Goal: Task Accomplishment & Management: Complete application form

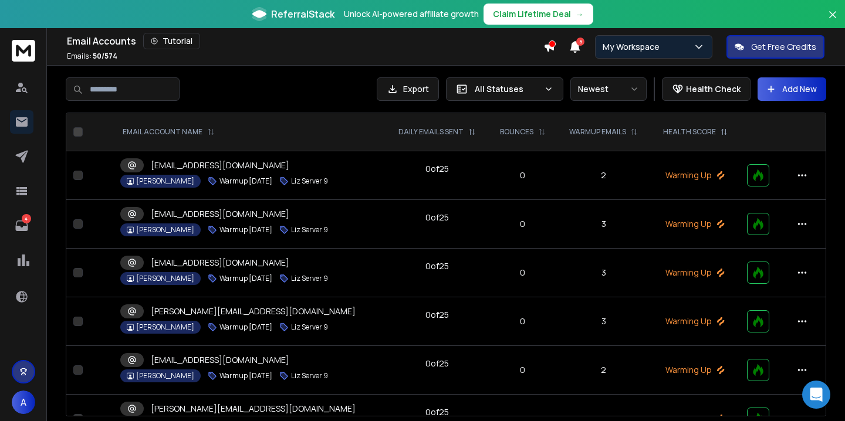
click at [630, 56] on button "My Workspace" at bounding box center [653, 46] width 117 height 23
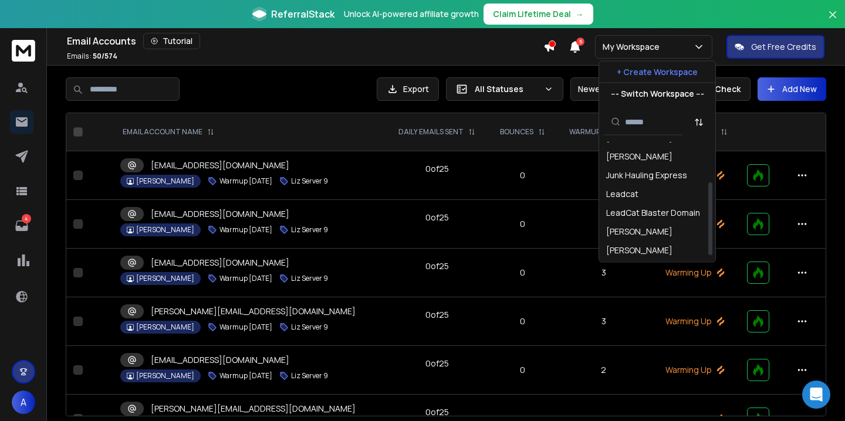
scroll to position [64, 0]
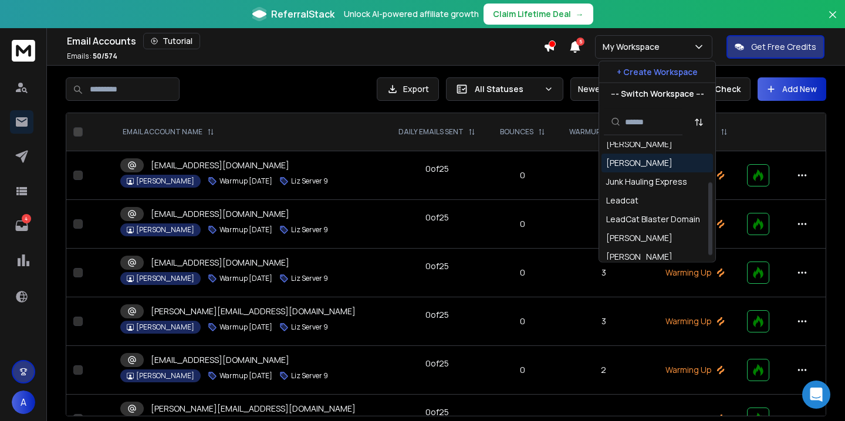
click at [632, 166] on div "[PERSON_NAME]" at bounding box center [639, 163] width 66 height 12
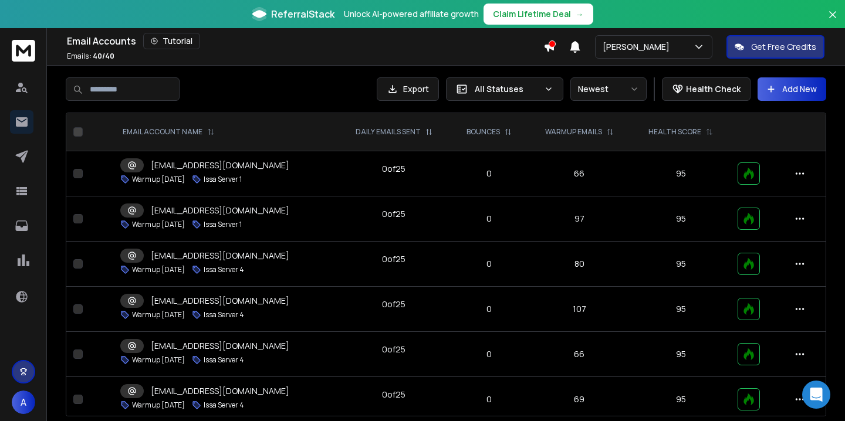
click at [780, 86] on button "Add New" at bounding box center [791, 88] width 69 height 23
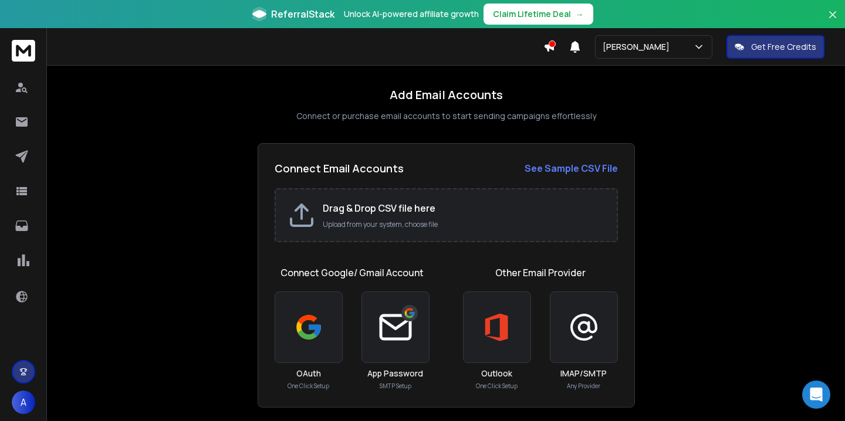
click at [389, 206] on h2 "Drag & Drop CSV file here" at bounding box center [464, 208] width 282 height 14
type input "**********"
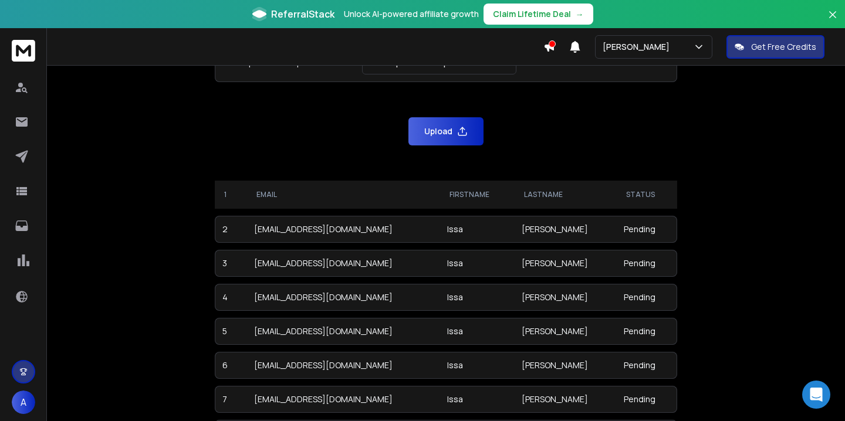
scroll to position [1075, 0]
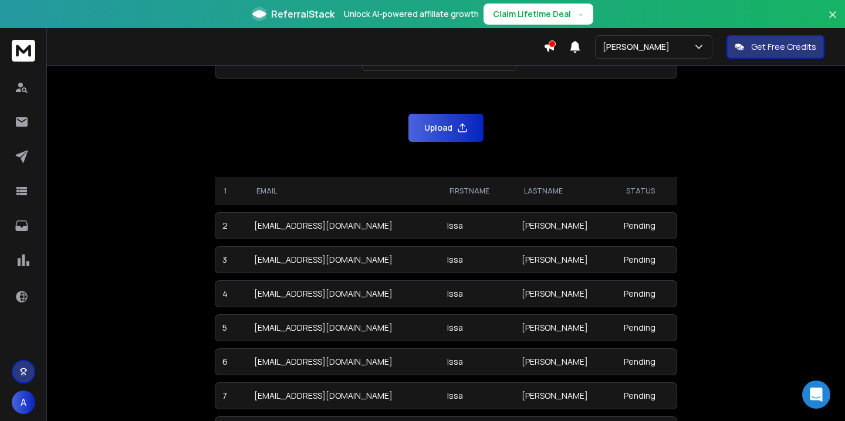
click at [461, 134] on button "Upload" at bounding box center [445, 128] width 75 height 28
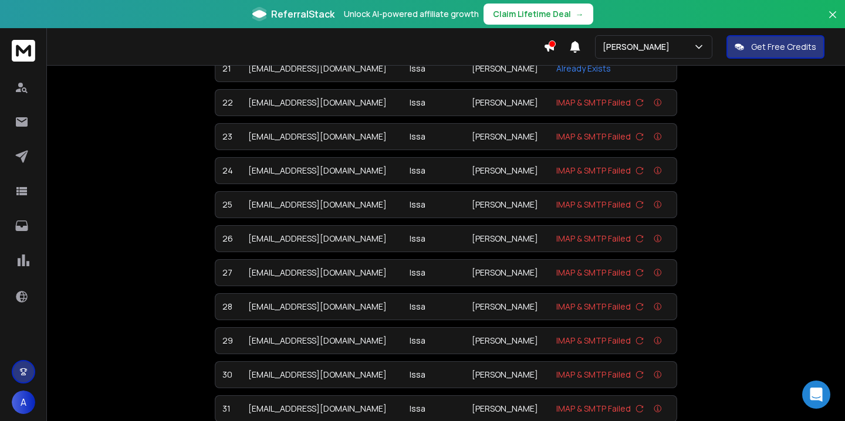
scroll to position [1852, 0]
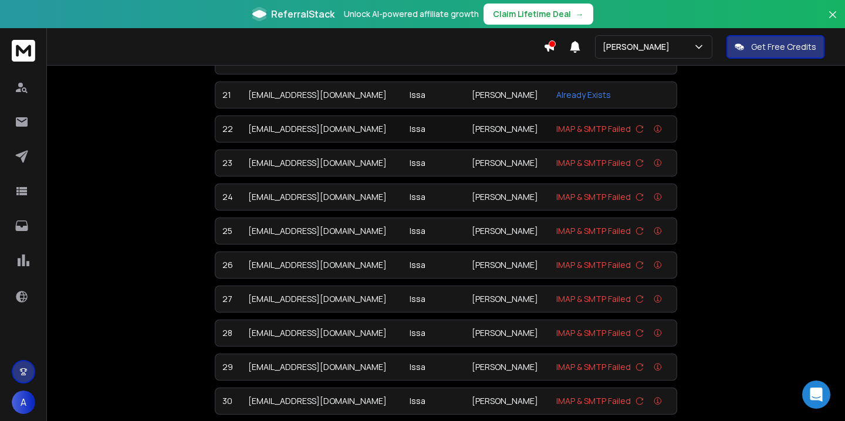
click at [642, 135] on td "IMAP & SMTP Failed" at bounding box center [613, 129] width 128 height 27
click at [642, 134] on div "IMAP & SMTP Failed" at bounding box center [612, 129] width 113 height 12
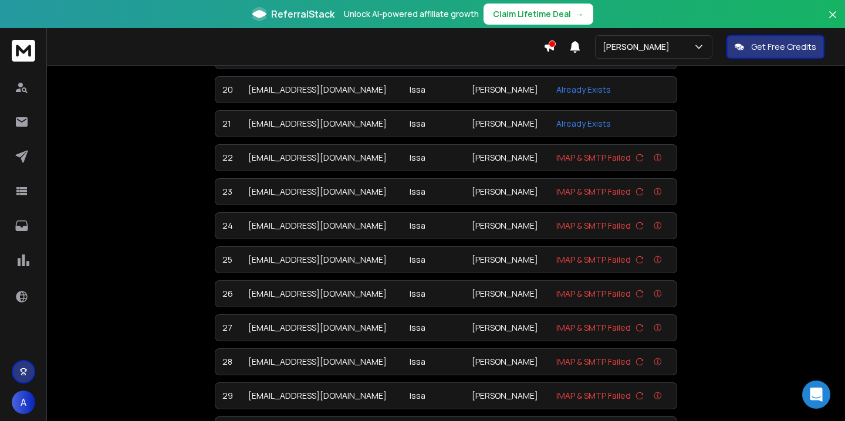
scroll to position [1886, 0]
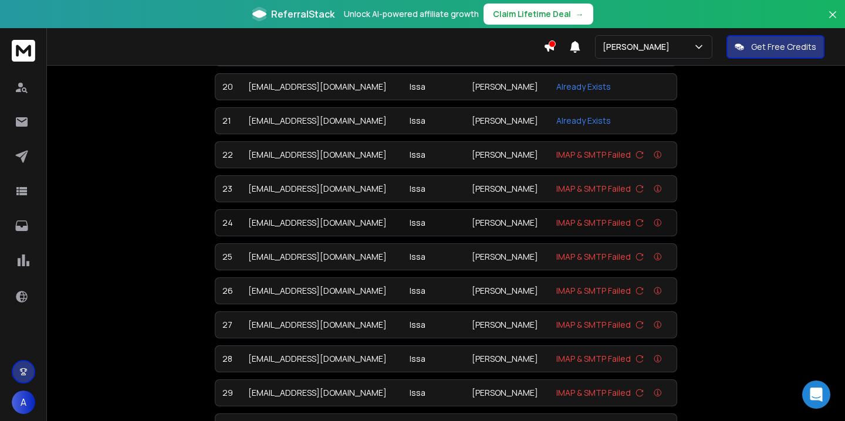
click at [644, 221] on icon at bounding box center [639, 223] width 8 height 8
drag, startPoint x: 419, startPoint y: 188, endPoint x: 407, endPoint y: 188, distance: 12.9
click at [400, 188] on td "issap@exploreareteleadershipcoaching.com" at bounding box center [321, 188] width 161 height 27
drag, startPoint x: 277, startPoint y: 190, endPoint x: 409, endPoint y: 186, distance: 132.6
click at [402, 186] on td "issap@exploreareteleadershipcoaching.com" at bounding box center [321, 188] width 161 height 27
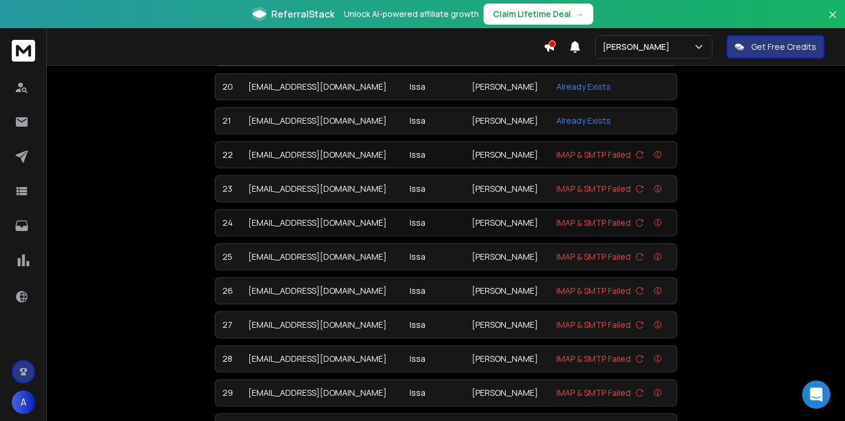
click at [594, 154] on div "IMAP & SMTP Failed" at bounding box center [612, 155] width 113 height 12
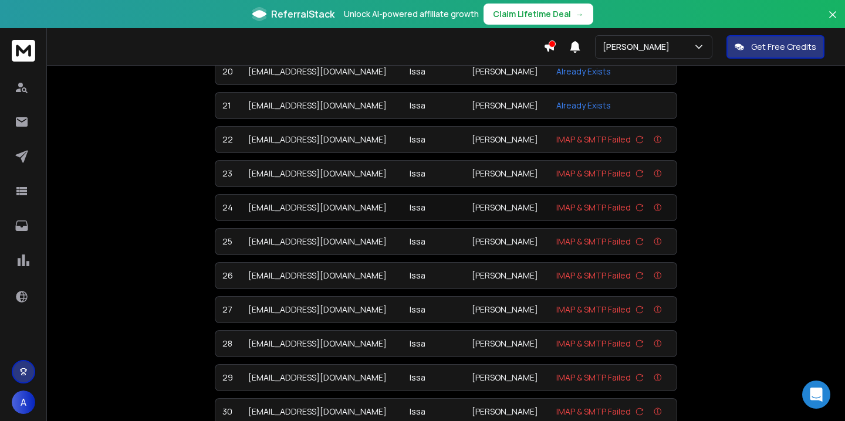
scroll to position [1876, 0]
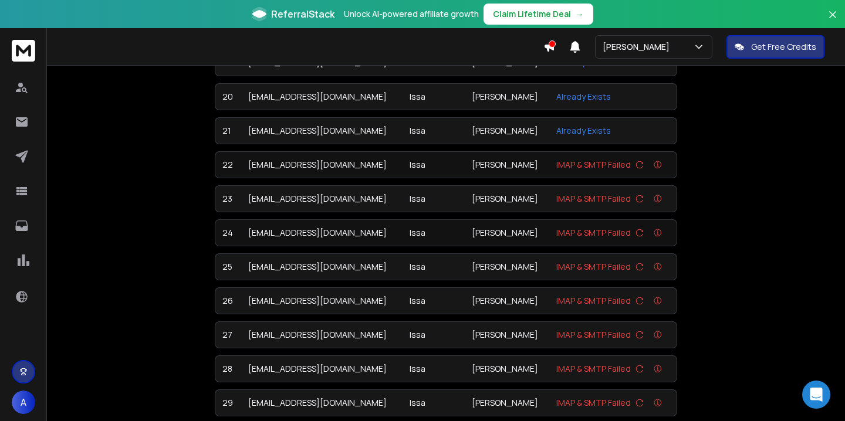
drag, startPoint x: 272, startPoint y: 166, endPoint x: 401, endPoint y: 174, distance: 129.9
click at [401, 174] on td "issa@exploreareteleadershipcoaching.com" at bounding box center [321, 164] width 161 height 27
copy td "exploreareteleadershipcoaching.com"
click at [641, 168] on icon at bounding box center [639, 164] width 7 height 7
click at [642, 197] on icon at bounding box center [639, 199] width 8 height 8
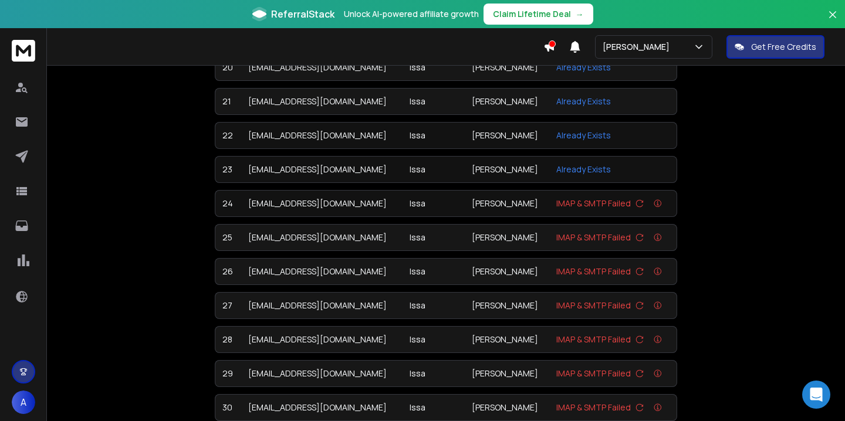
scroll to position [1910, 0]
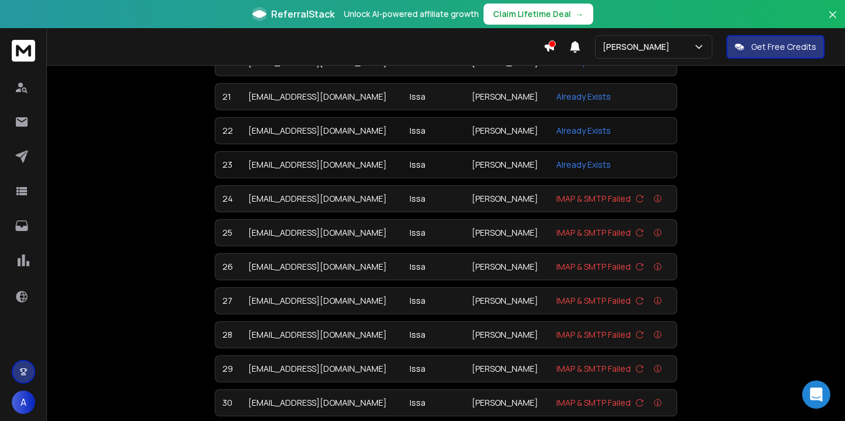
click at [638, 201] on icon at bounding box center [639, 199] width 8 height 8
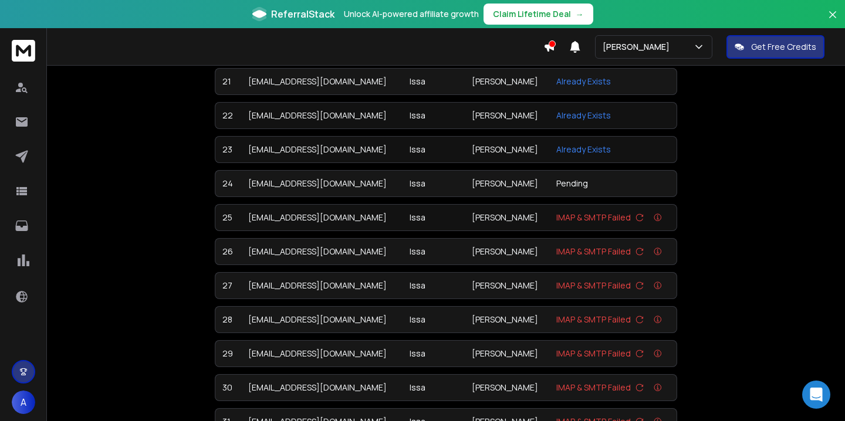
scroll to position [1930, 0]
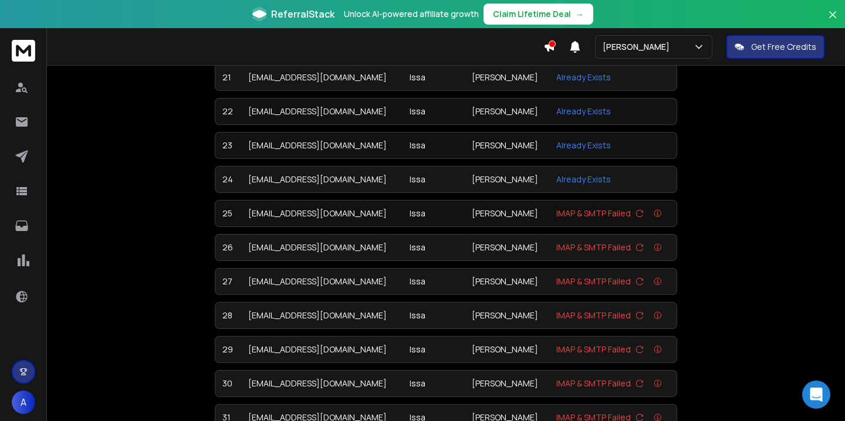
click at [639, 216] on icon at bounding box center [639, 213] width 7 height 7
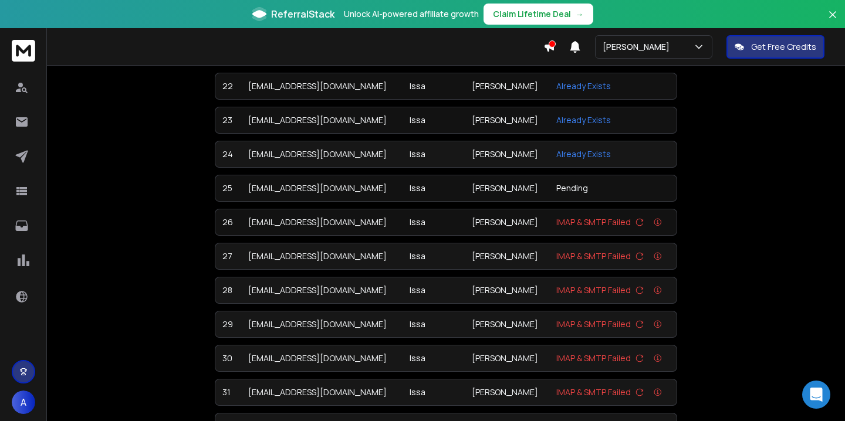
scroll to position [1972, 0]
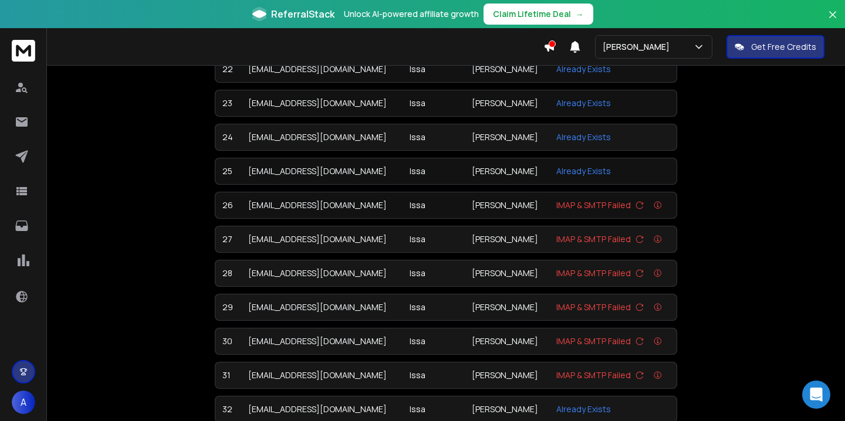
click at [639, 210] on div "IMAP & SMTP Failed" at bounding box center [612, 205] width 113 height 12
click at [643, 243] on icon at bounding box center [639, 239] width 8 height 8
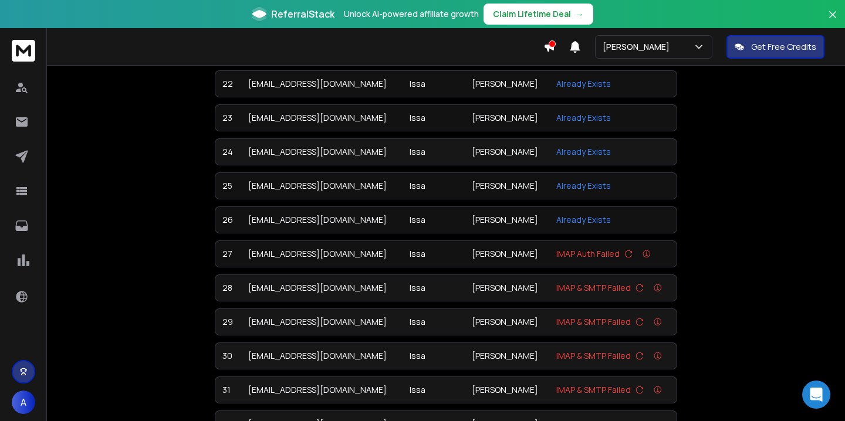
scroll to position [1964, 0]
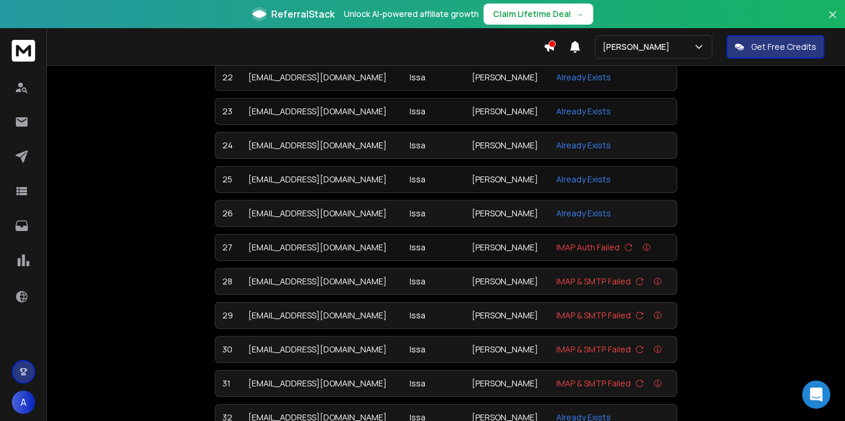
click at [628, 253] on div "IMAP Auth Failed" at bounding box center [612, 248] width 113 height 12
click at [638, 281] on icon at bounding box center [639, 281] width 8 height 8
click at [641, 312] on icon at bounding box center [639, 315] width 7 height 7
click at [640, 344] on div "IMAP & SMTP Failed" at bounding box center [612, 350] width 113 height 12
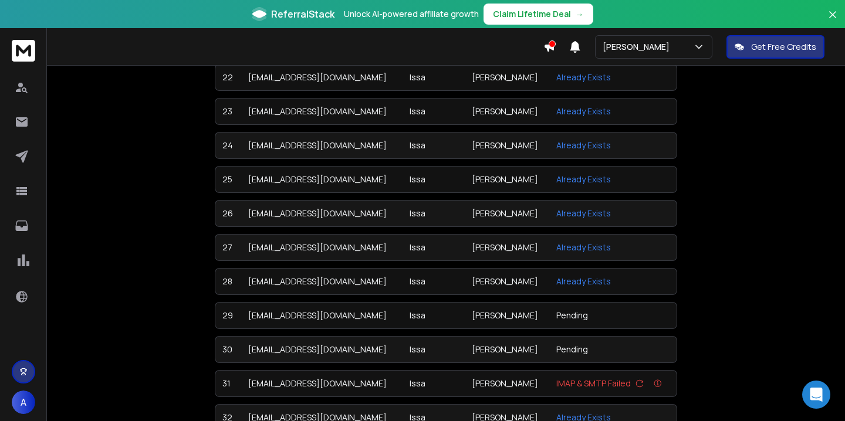
click at [638, 383] on icon at bounding box center [639, 384] width 8 height 8
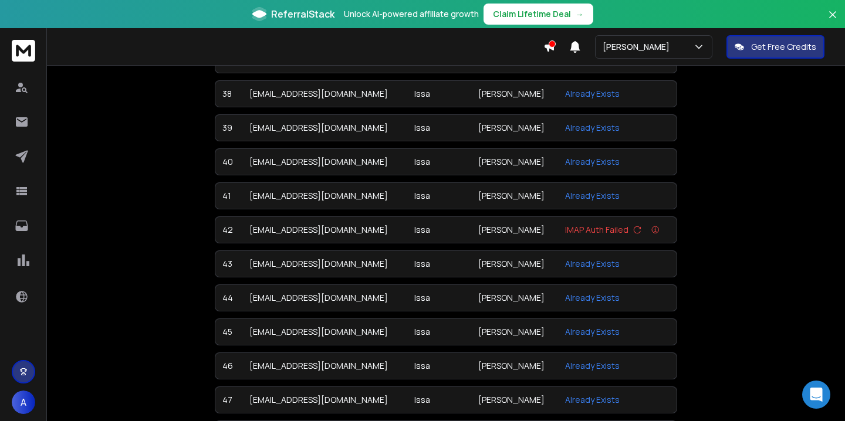
scroll to position [2523, 0]
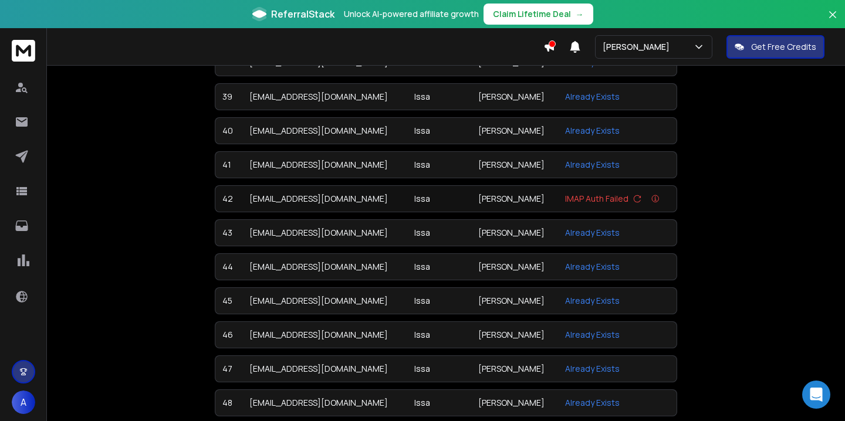
click at [639, 201] on icon at bounding box center [637, 199] width 8 height 8
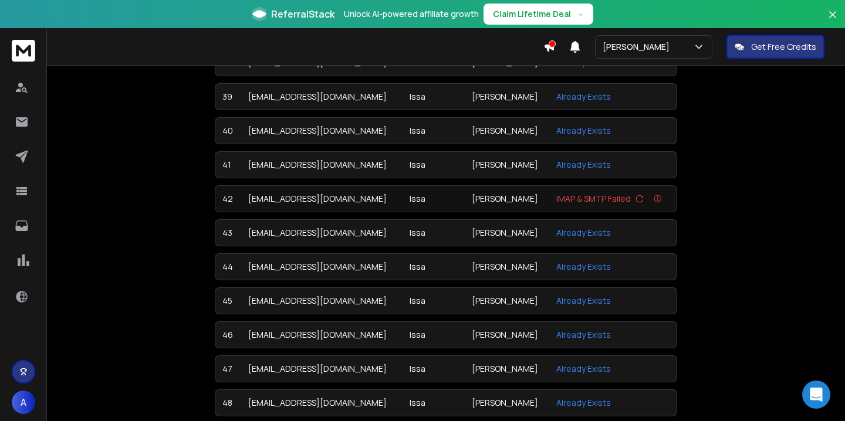
click at [641, 201] on icon at bounding box center [639, 199] width 8 height 8
drag, startPoint x: 406, startPoint y: 202, endPoint x: 246, endPoint y: 199, distance: 160.2
click at [246, 199] on td "issa@salesareteleadershipcoaching.com" at bounding box center [321, 198] width 161 height 27
copy td "issa@salesareteleadershipcoaching.com"
click at [635, 201] on div "IMAP & SMTP Failed" at bounding box center [612, 199] width 113 height 12
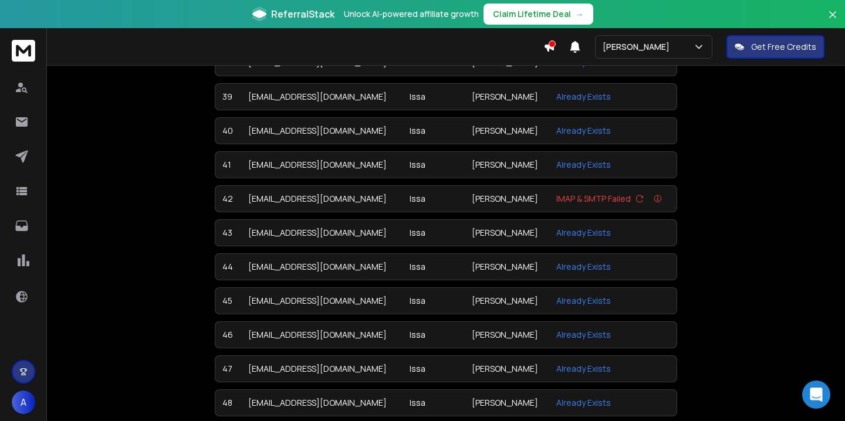
click at [635, 201] on div "IMAP & SMTP Failed" at bounding box center [612, 199] width 113 height 12
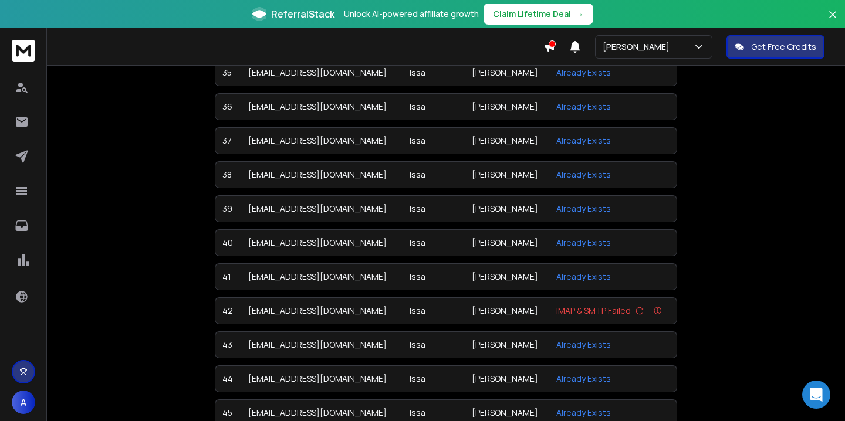
scroll to position [2423, 0]
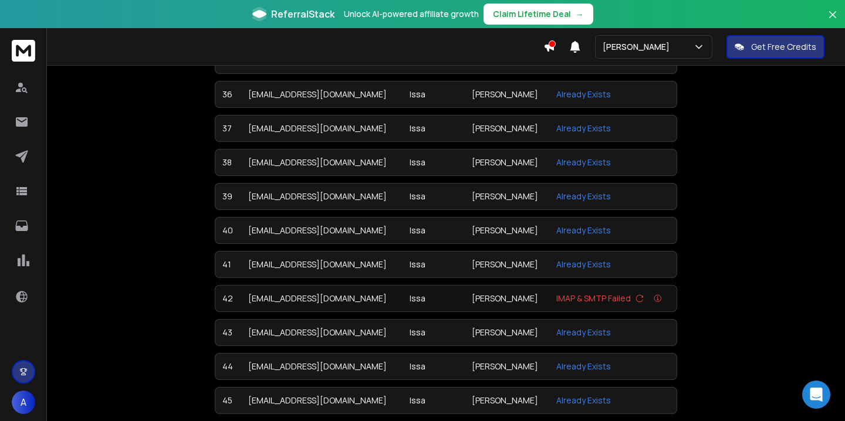
drag, startPoint x: 271, startPoint y: 300, endPoint x: 401, endPoint y: 304, distance: 130.3
click at [401, 304] on td "issa@salesareteleadershipcoaching.com" at bounding box center [321, 298] width 161 height 27
copy td "salesareteleadershipcoaching.com"
click at [641, 299] on icon at bounding box center [639, 299] width 8 height 8
click at [656, 301] on icon at bounding box center [657, 298] width 9 height 9
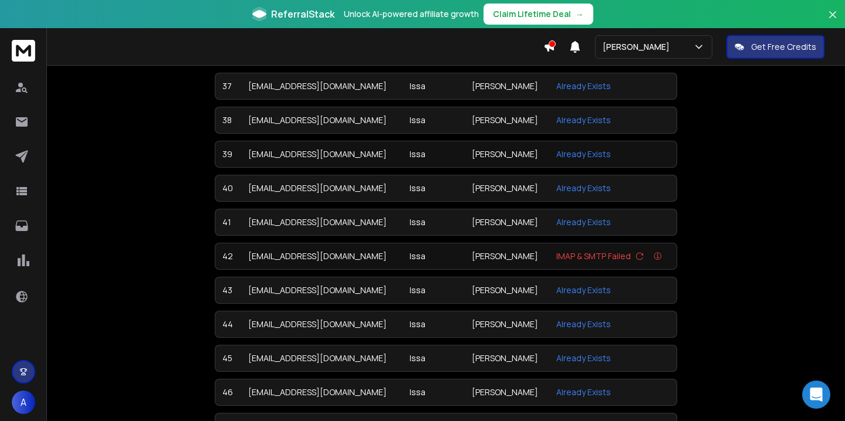
scroll to position [2467, 0]
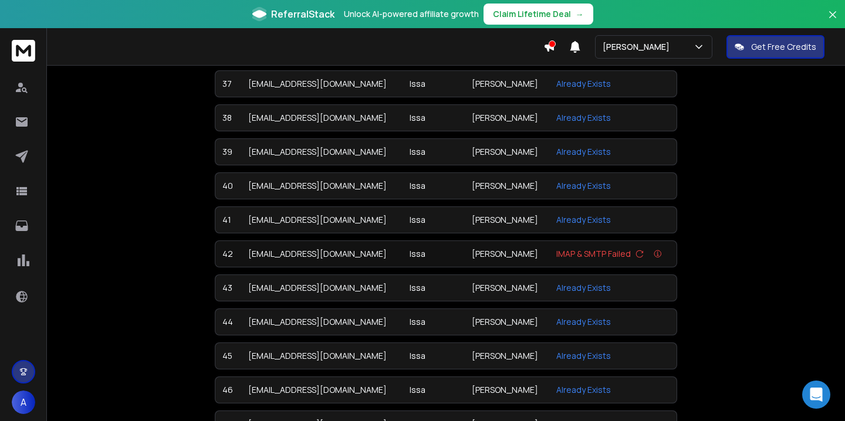
click at [643, 258] on icon at bounding box center [639, 254] width 8 height 8
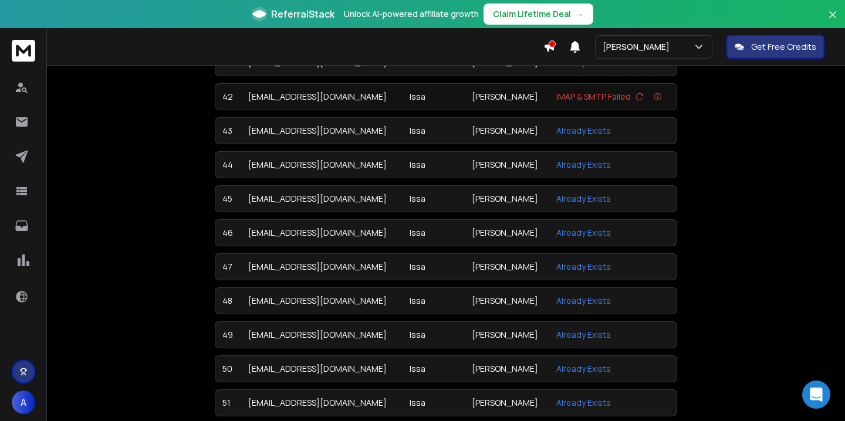
scroll to position [2613, 0]
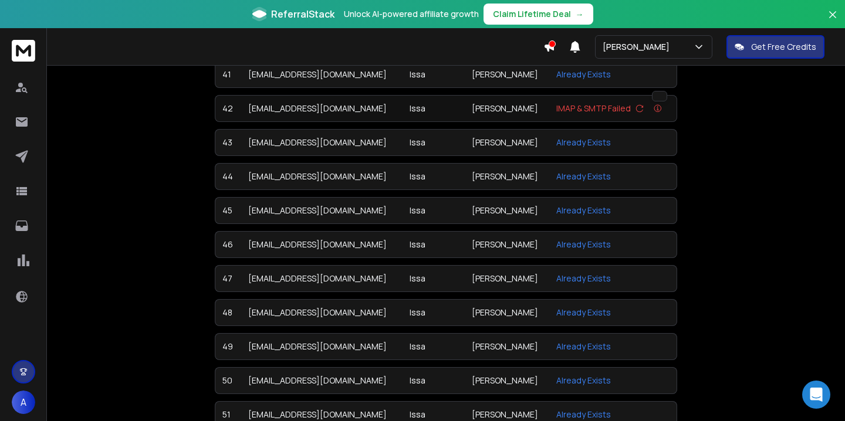
click at [658, 111] on icon at bounding box center [657, 108] width 9 height 9
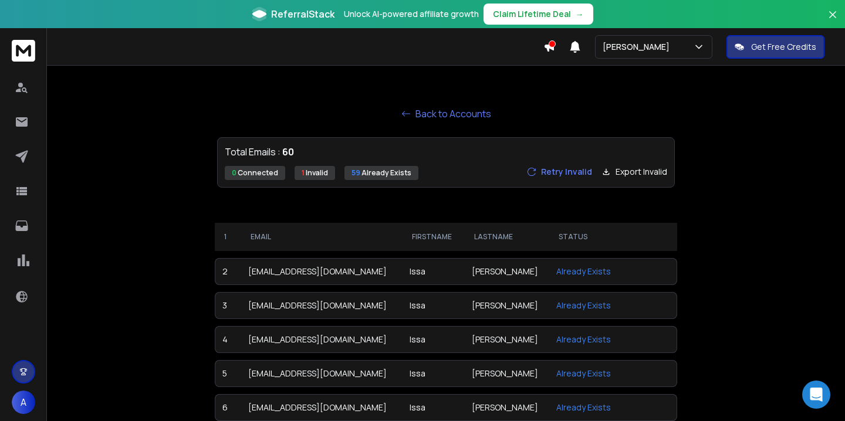
scroll to position [1085, 0]
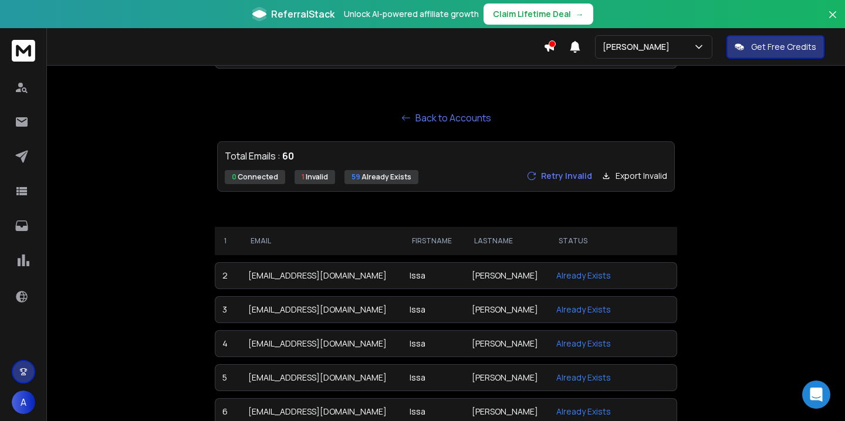
click at [550, 176] on p "Retry Invalid" at bounding box center [566, 176] width 51 height 12
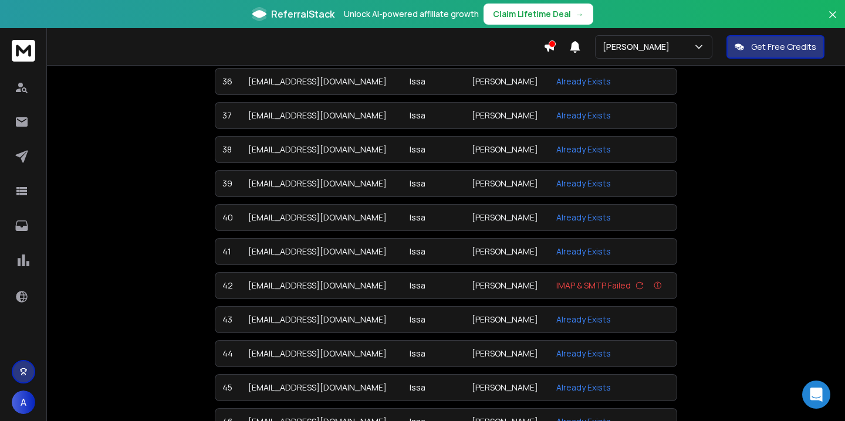
scroll to position [2431, 0]
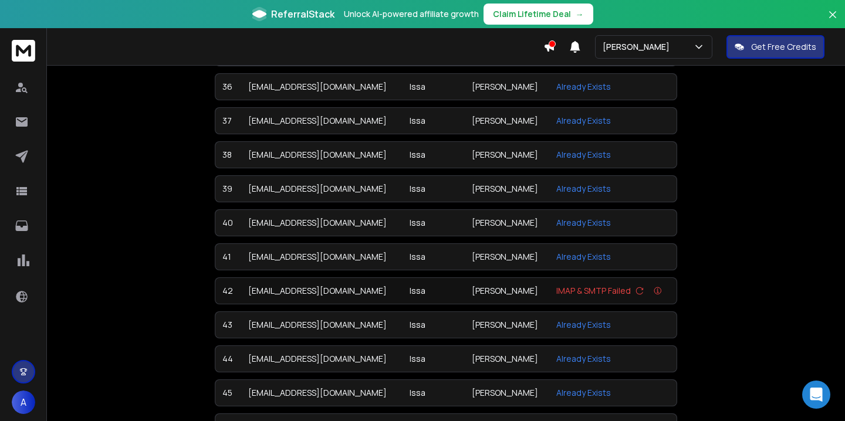
click at [637, 296] on div "IMAP & SMTP Failed" at bounding box center [612, 291] width 113 height 12
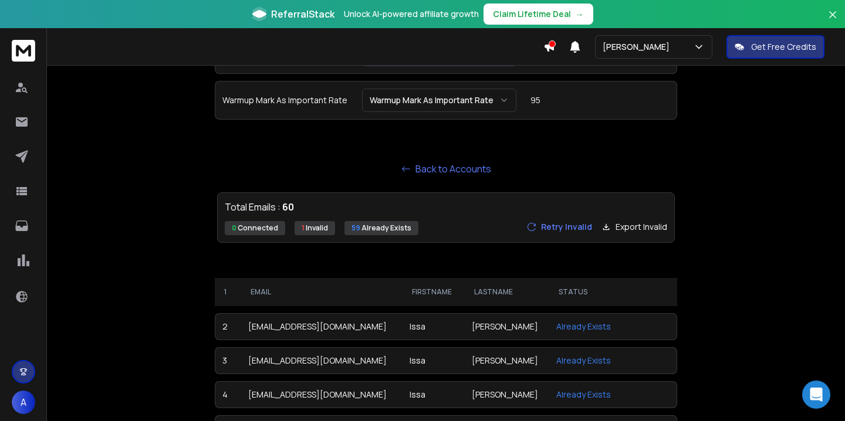
scroll to position [1046, 0]
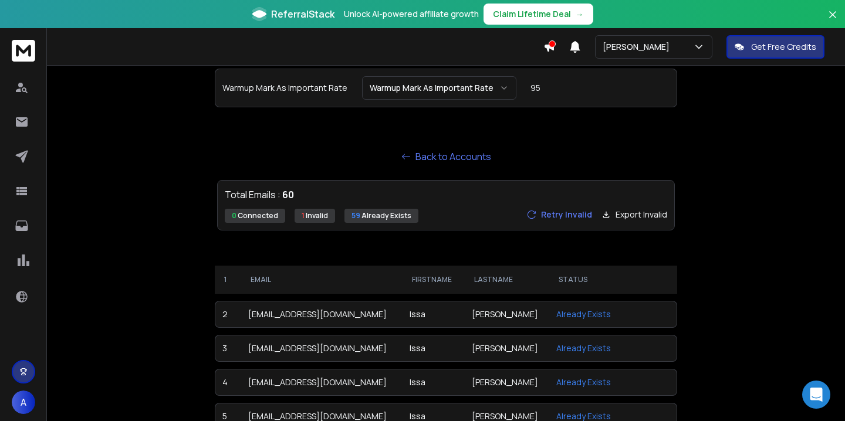
click at [465, 150] on p "Back to Accounts" at bounding box center [453, 157] width 76 height 14
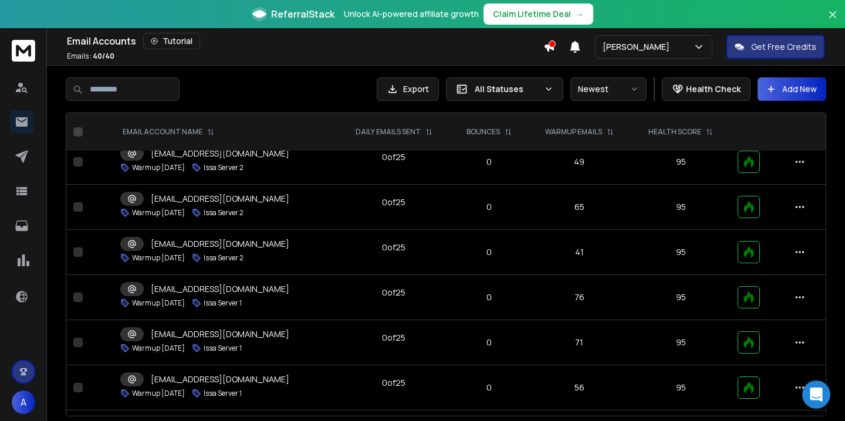
scroll to position [1551, 0]
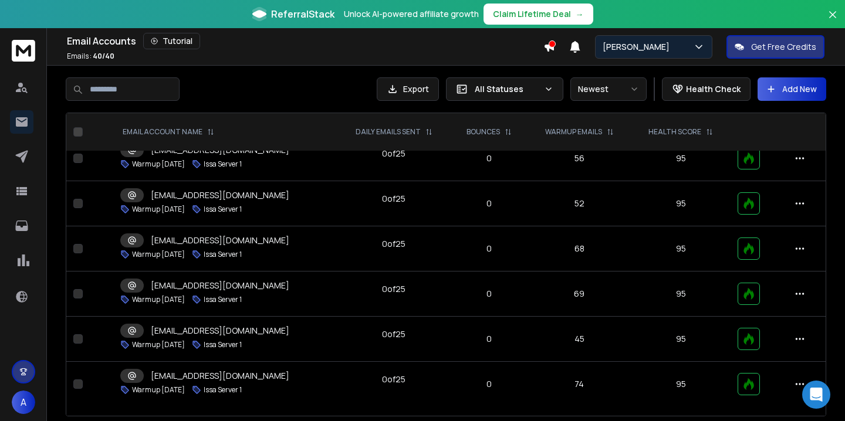
click at [652, 53] on button "[PERSON_NAME]" at bounding box center [653, 46] width 117 height 23
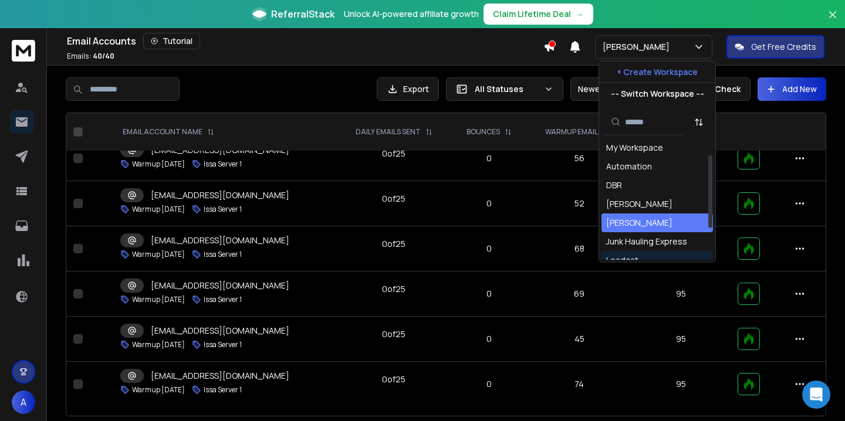
scroll to position [0, 0]
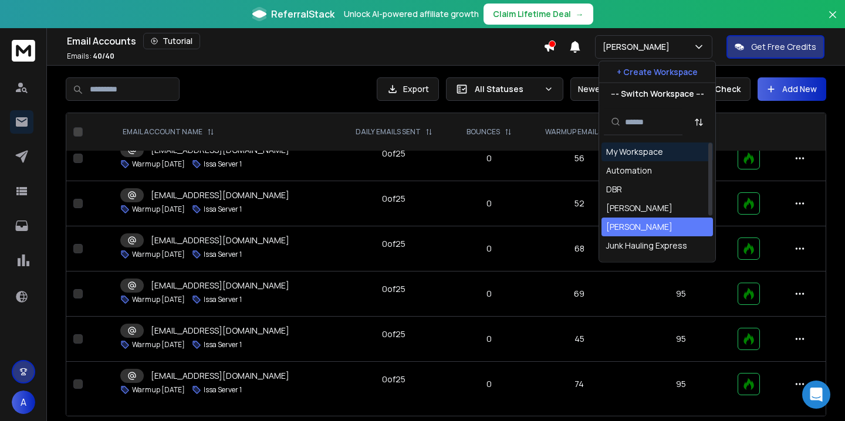
click at [639, 154] on div "My Workspace" at bounding box center [634, 152] width 57 height 12
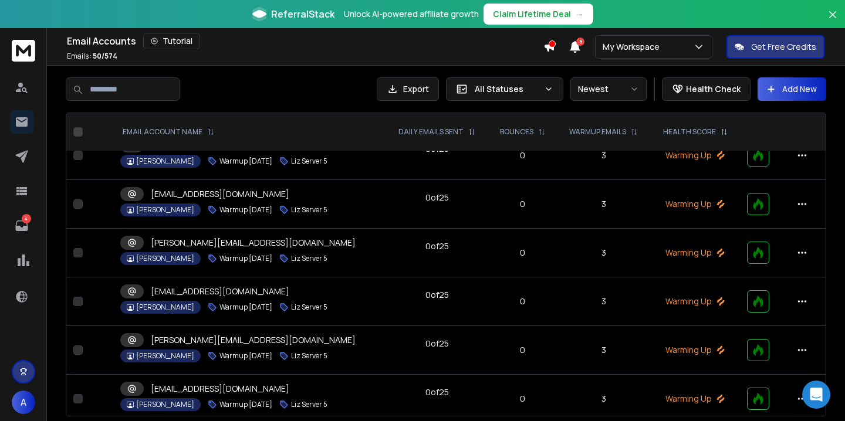
scroll to position [2198, 0]
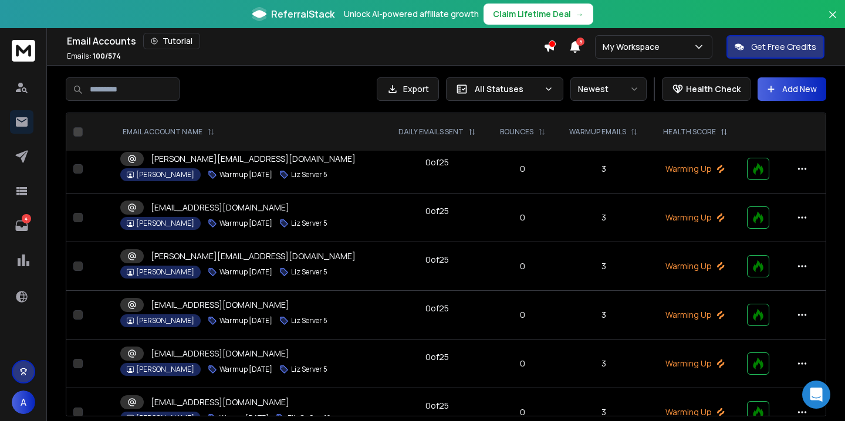
click at [134, 83] on input at bounding box center [123, 88] width 114 height 23
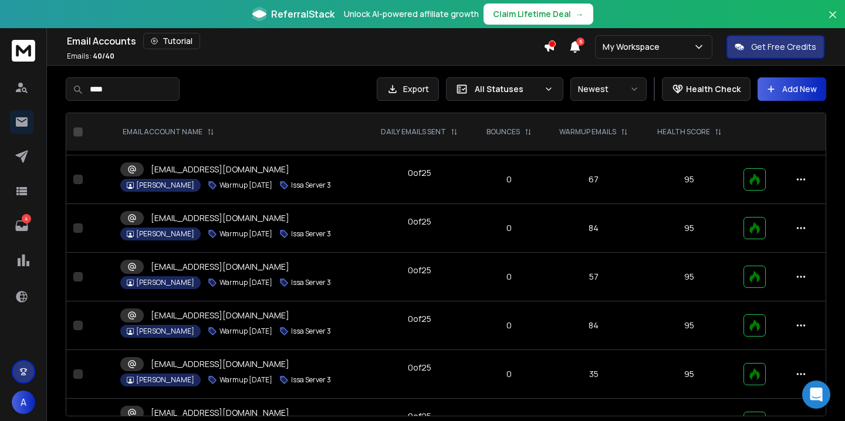
scroll to position [720, 0]
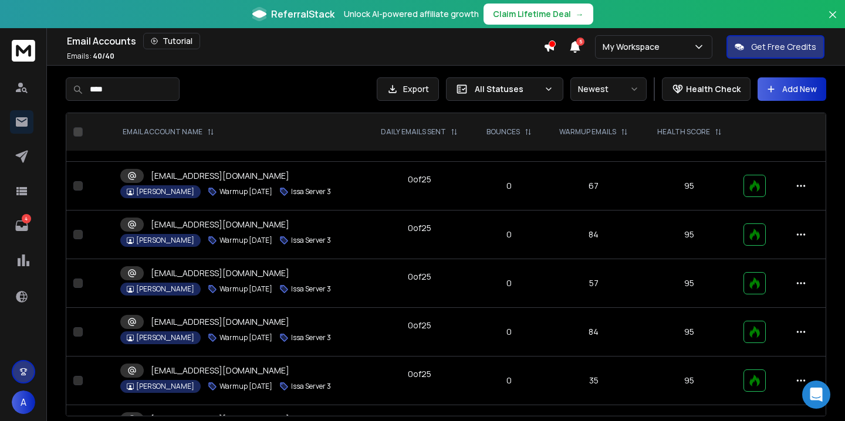
type input "****"
drag, startPoint x: 268, startPoint y: 223, endPoint x: 179, endPoint y: 224, distance: 89.2
click at [179, 224] on div "issap@trustedbyleaders.com" at bounding box center [239, 225] width 238 height 14
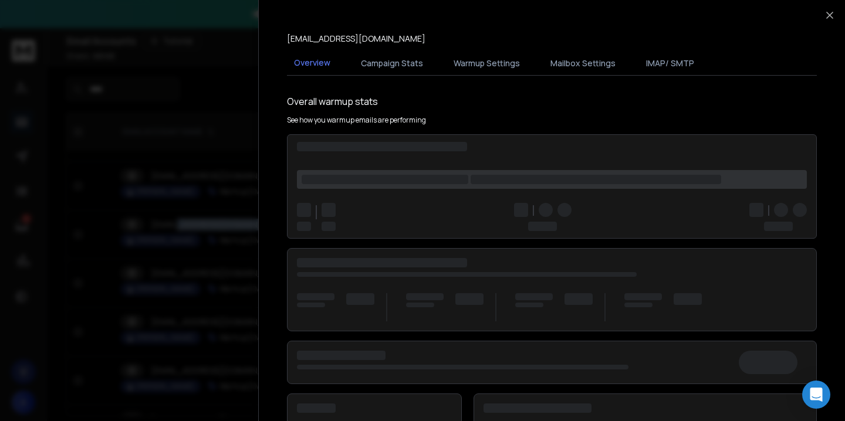
copy p "trustedbyleaders.com"
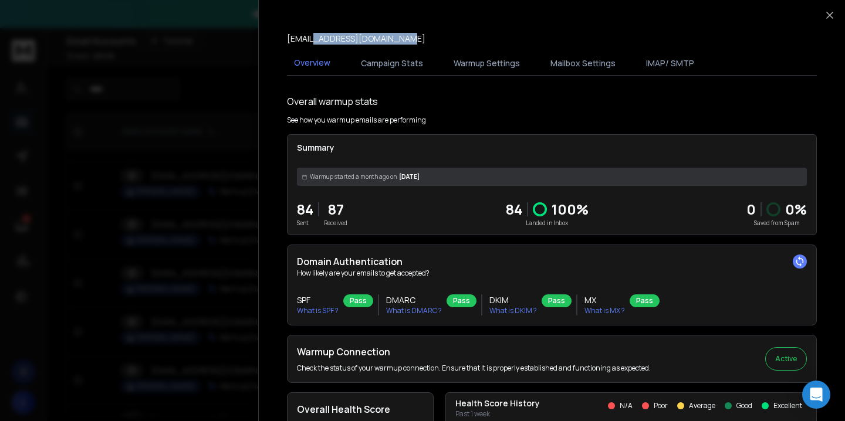
drag, startPoint x: 415, startPoint y: 46, endPoint x: 316, endPoint y: 40, distance: 99.3
copy p "trustedbyleaders.com"
click at [170, 231] on div at bounding box center [422, 210] width 845 height 421
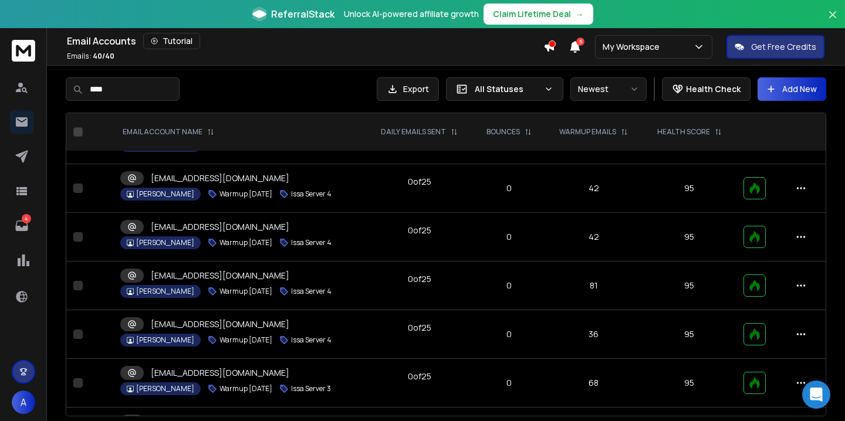
scroll to position [0, 0]
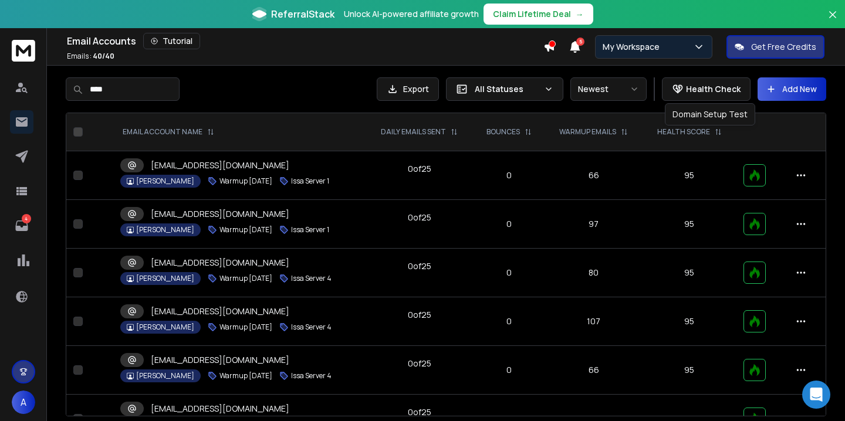
click at [670, 47] on div "My Workspace" at bounding box center [653, 47] width 102 height 12
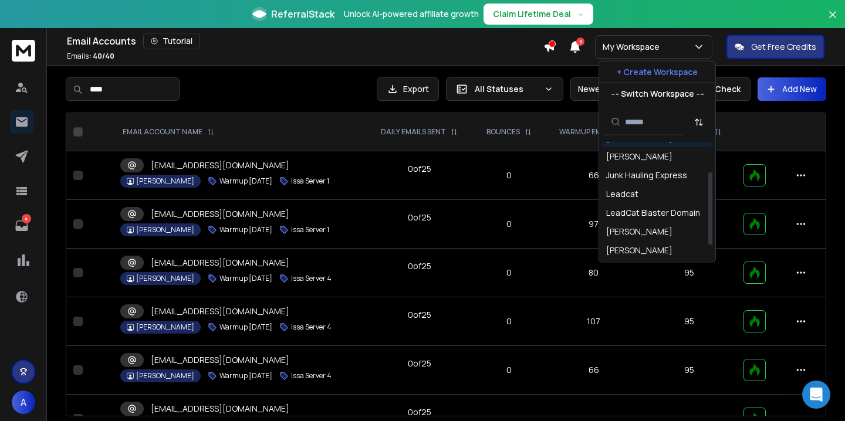
scroll to position [48, 0]
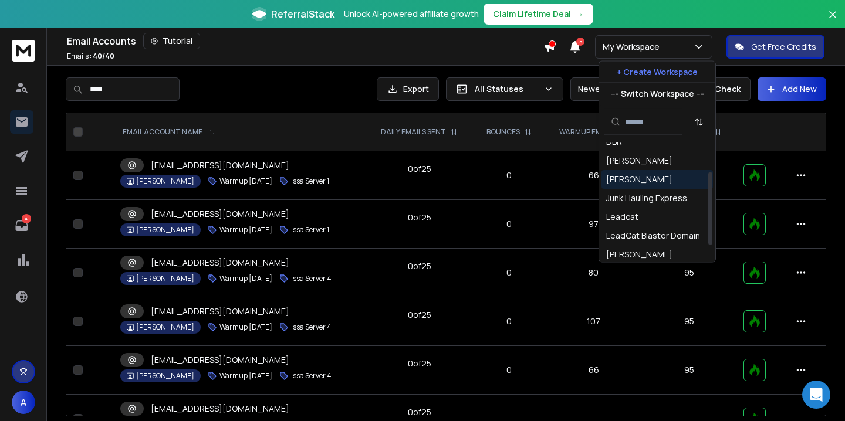
click at [631, 182] on div "[PERSON_NAME]" at bounding box center [639, 180] width 66 height 12
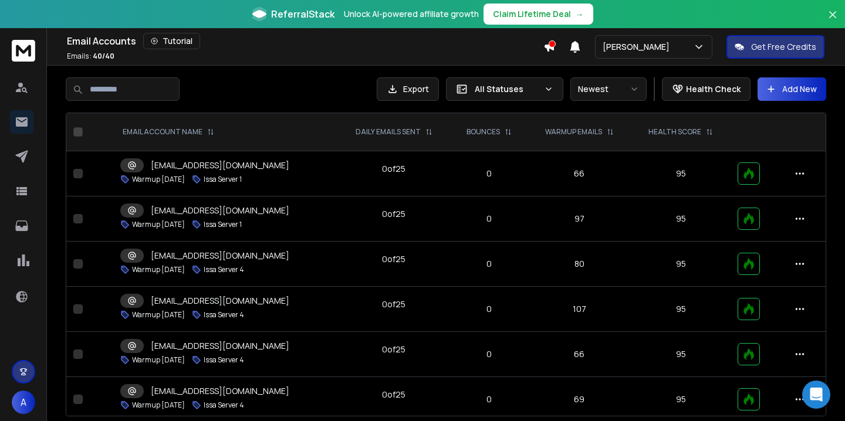
click at [786, 83] on button "Add New" at bounding box center [791, 88] width 69 height 23
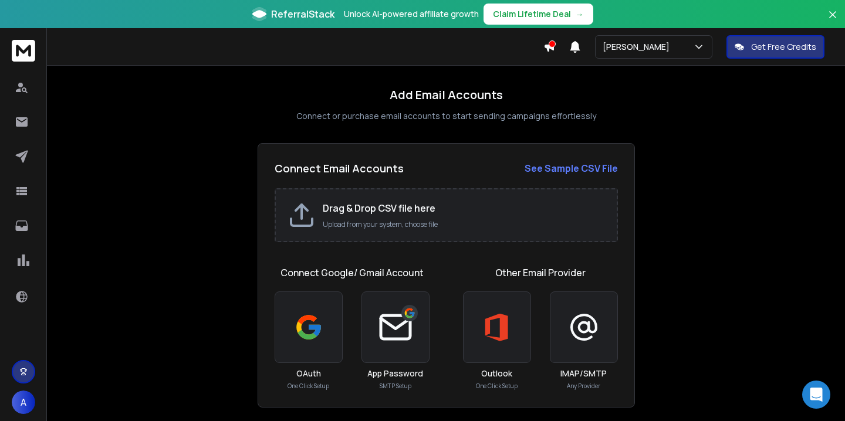
click at [444, 209] on h2 "Drag & Drop CSV file here" at bounding box center [464, 208] width 282 height 14
type input "**********"
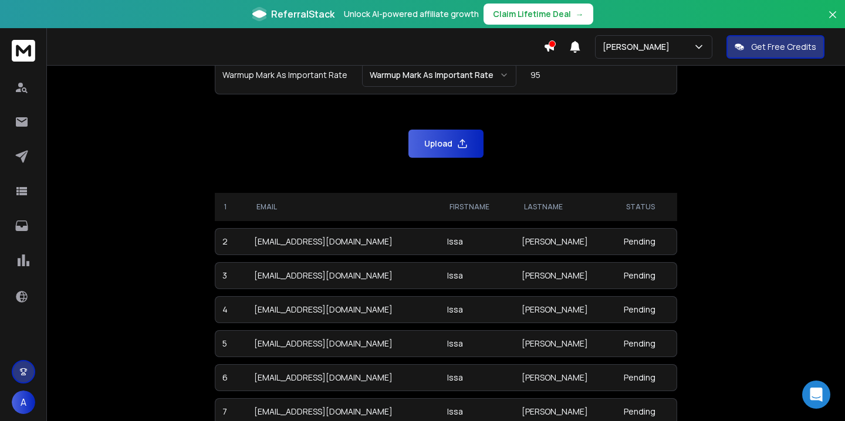
scroll to position [1020, 0]
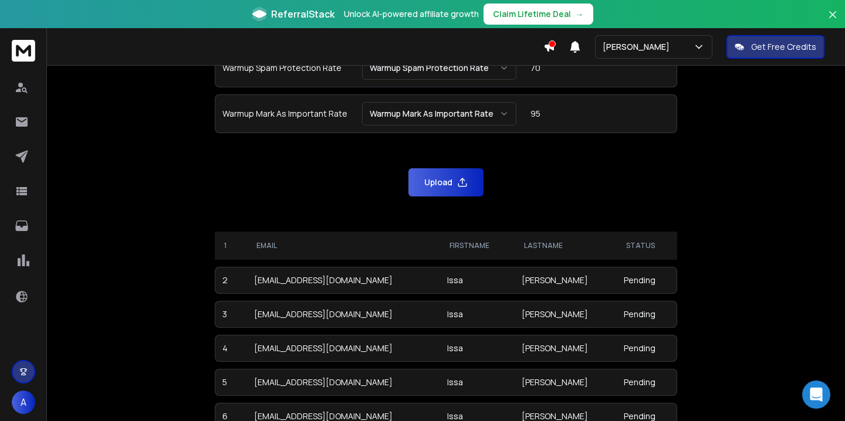
click at [466, 192] on button "Upload" at bounding box center [445, 182] width 75 height 28
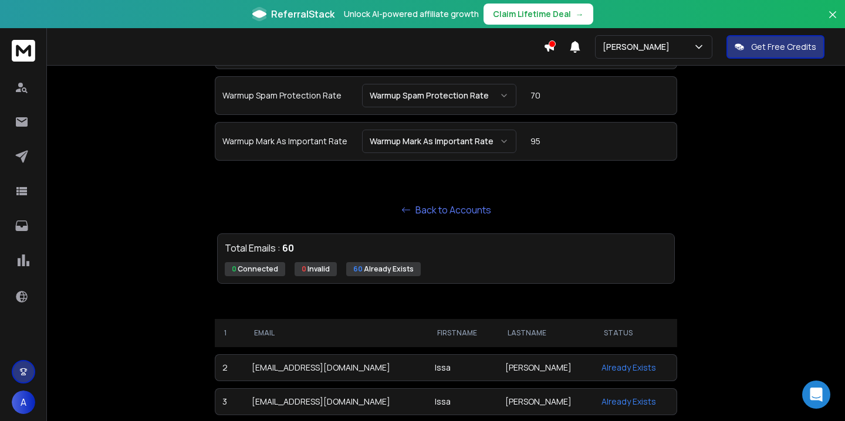
scroll to position [1001, 0]
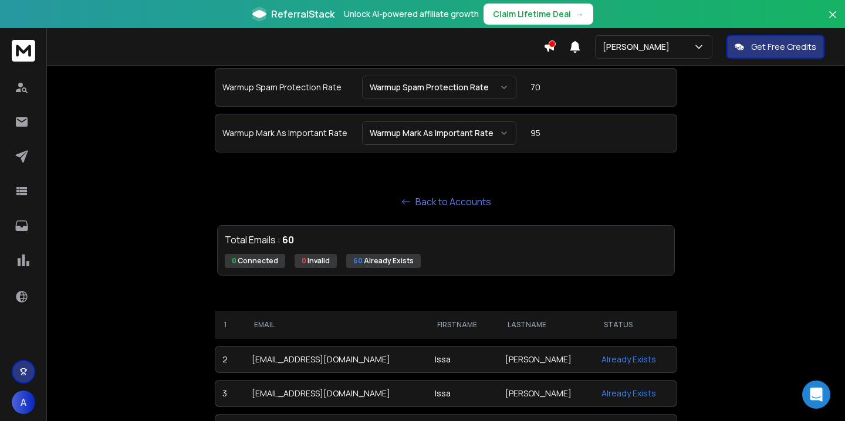
click at [466, 206] on p "Back to Accounts" at bounding box center [453, 202] width 76 height 14
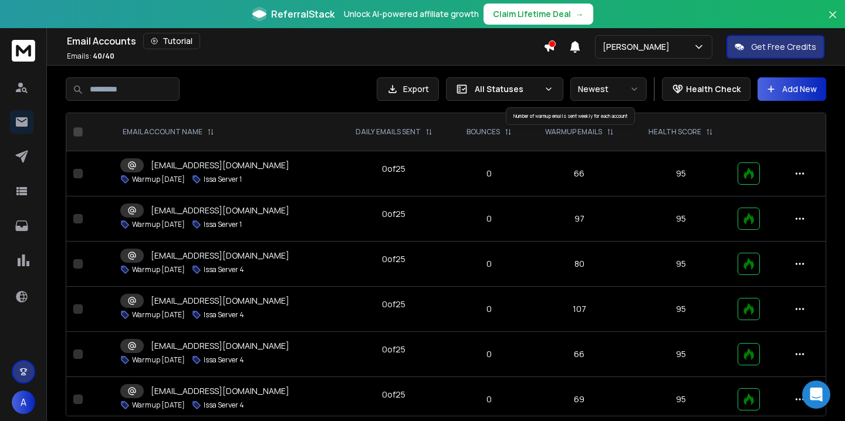
click at [596, 97] on button "Newest" at bounding box center [608, 88] width 76 height 23
click at [600, 92] on button "Oldest" at bounding box center [608, 88] width 76 height 23
click at [519, 86] on p "All Statuses" at bounding box center [507, 89] width 65 height 12
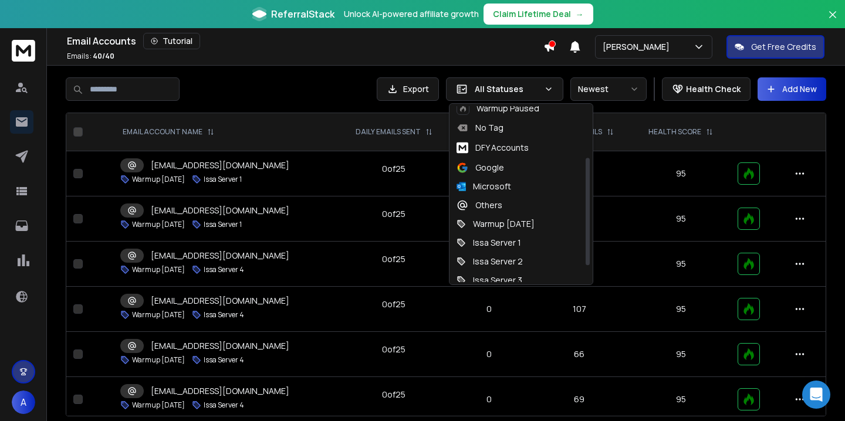
scroll to position [110, 0]
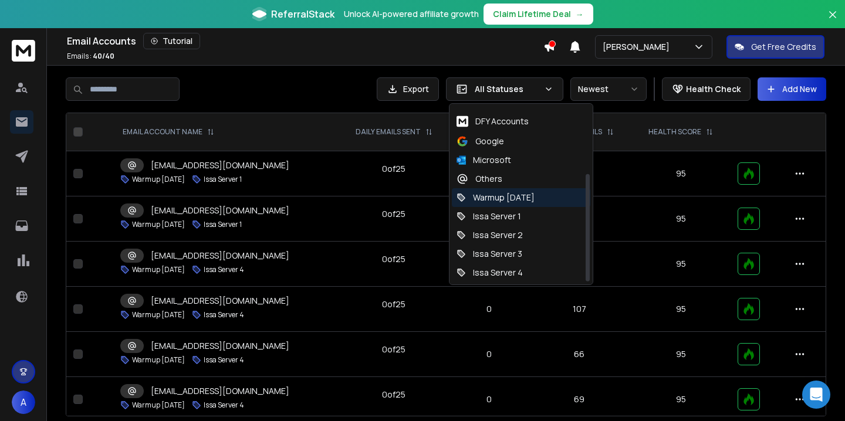
click at [523, 195] on div "Warmup 09/01/25" at bounding box center [495, 198] width 78 height 12
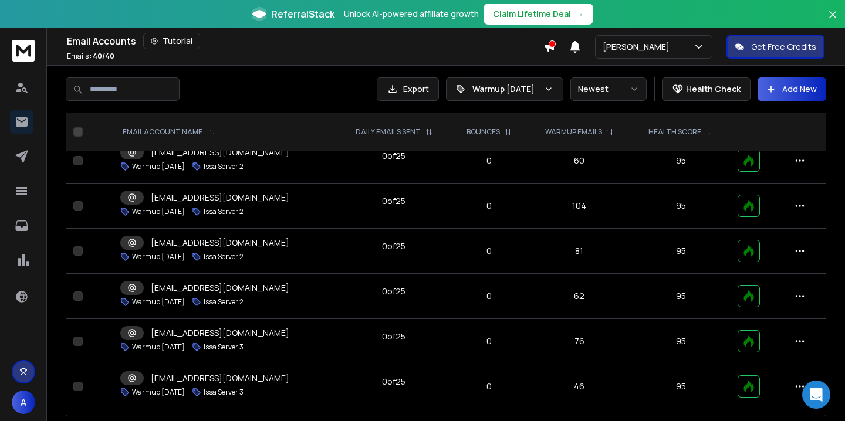
scroll to position [0, 0]
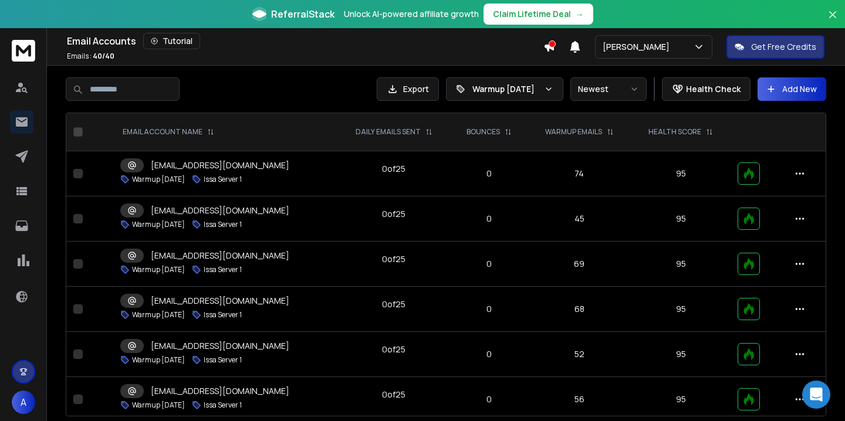
click at [525, 90] on p "Warmup 09/01/25" at bounding box center [505, 89] width 67 height 12
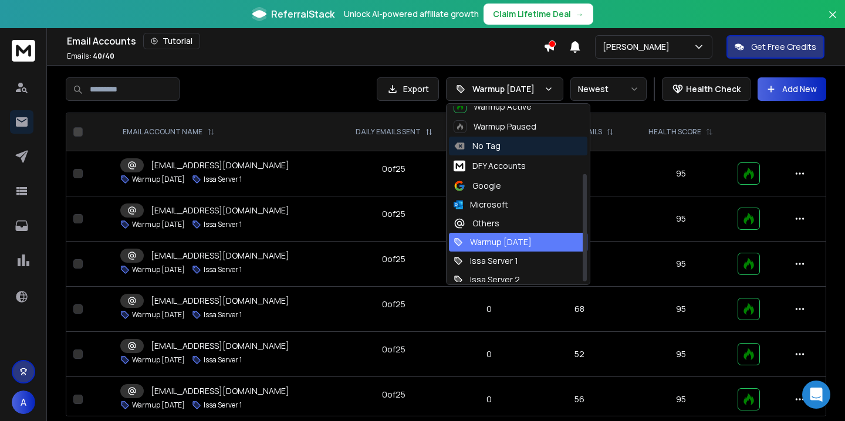
scroll to position [110, 0]
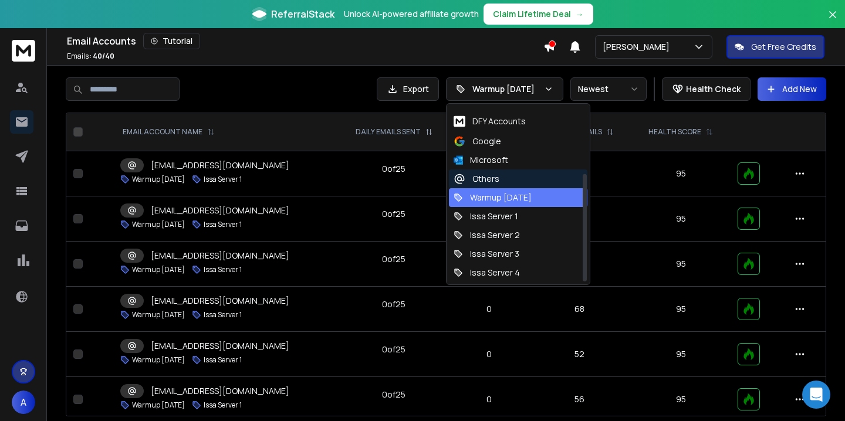
click at [236, 77] on div at bounding box center [218, 88] width 304 height 23
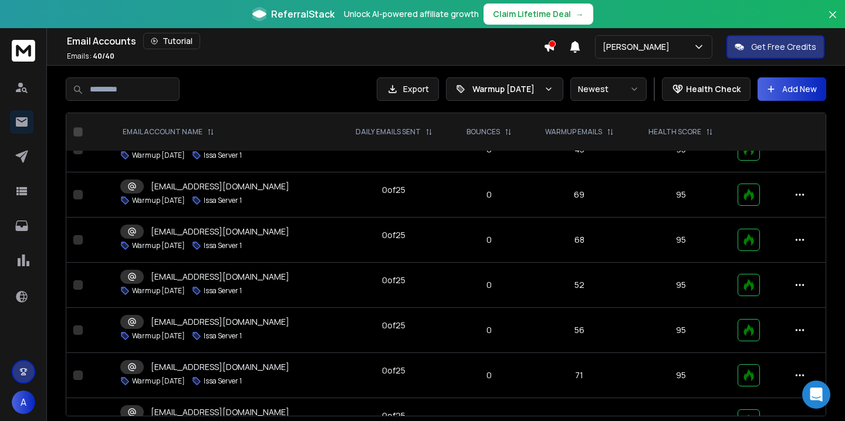
scroll to position [0, 0]
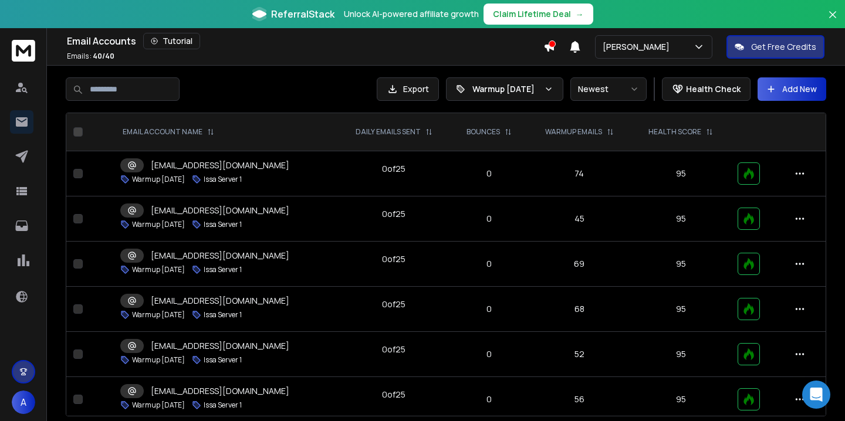
click at [525, 95] on div "Warmup [DATE]" at bounding box center [504, 88] width 117 height 23
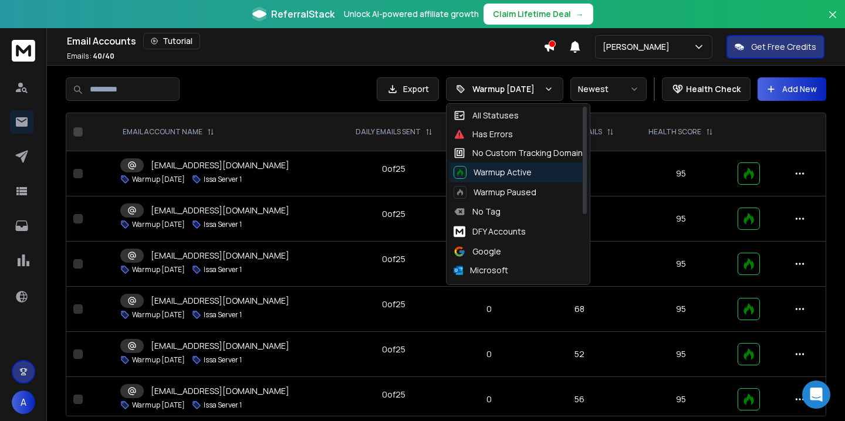
click at [504, 172] on div "Warmup Active" at bounding box center [492, 172] width 78 height 13
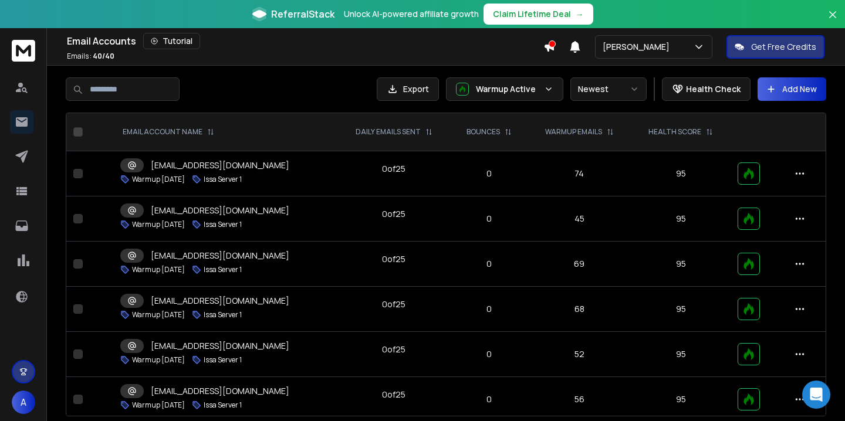
click at [482, 94] on p "Warmup Active" at bounding box center [507, 89] width 63 height 12
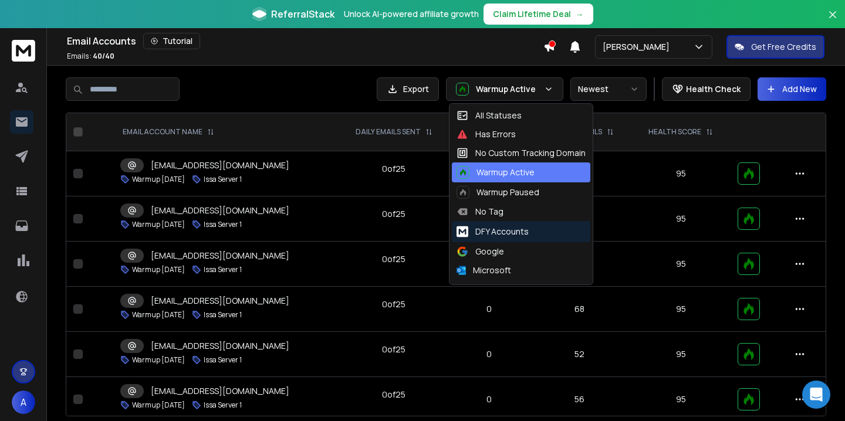
click at [333, 107] on div "Export Warmup Active Newest Health Check Add New EMAIL ACCOUNT NAME DAILY EMAIL…" at bounding box center [446, 246] width 760 height 339
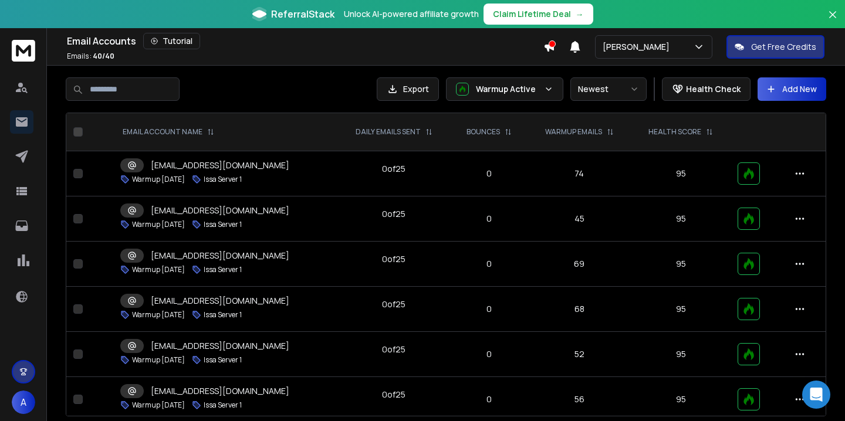
click at [830, 15] on icon "Close banner" at bounding box center [832, 14] width 11 height 11
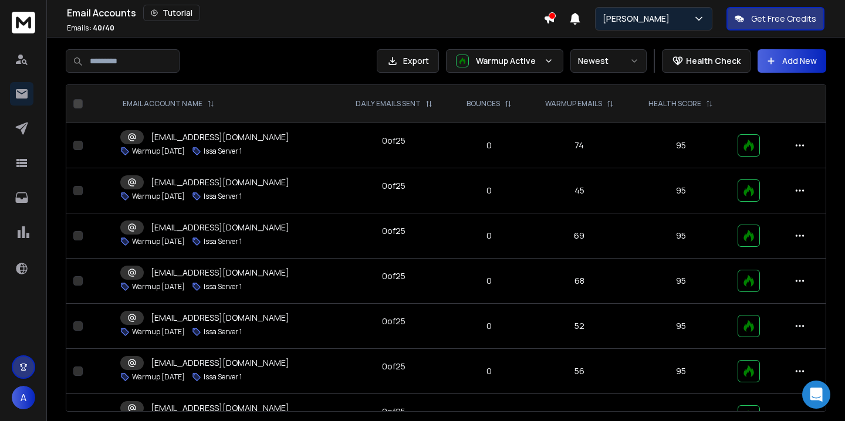
click at [668, 11] on button "[PERSON_NAME]" at bounding box center [653, 18] width 117 height 23
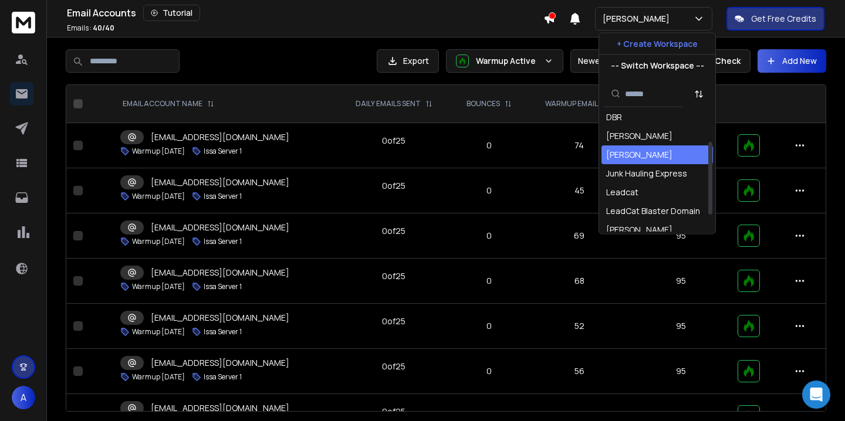
scroll to position [70, 0]
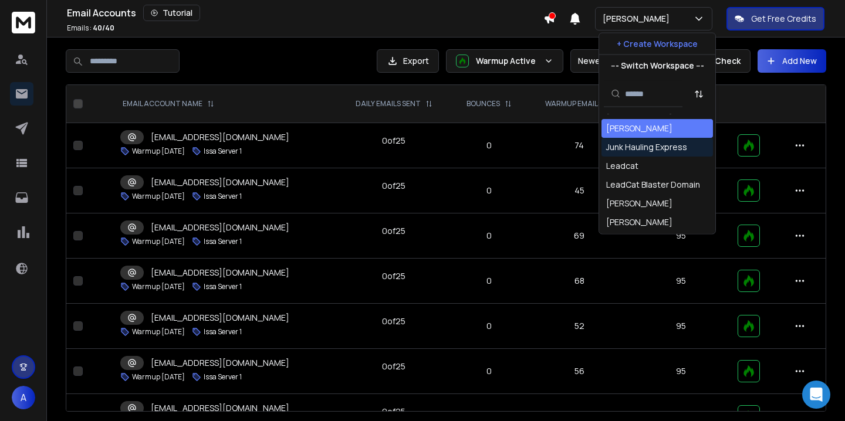
click at [445, 23] on div "Emails : 40 / 40" at bounding box center [305, 27] width 476 height 9
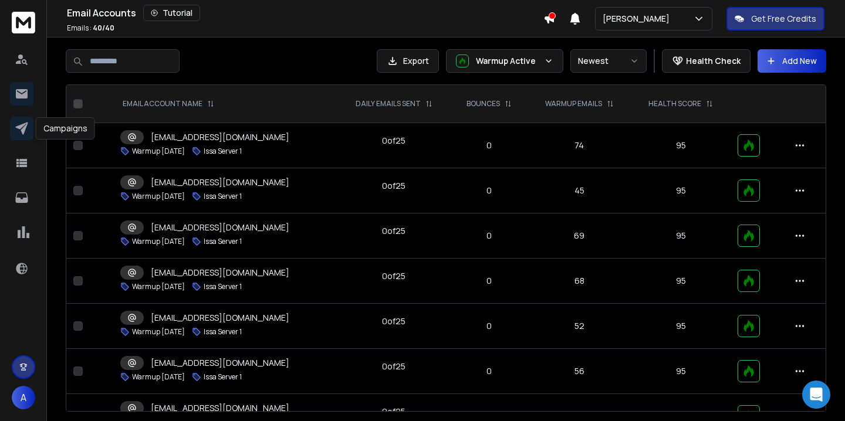
click at [22, 122] on icon at bounding box center [22, 128] width 14 height 14
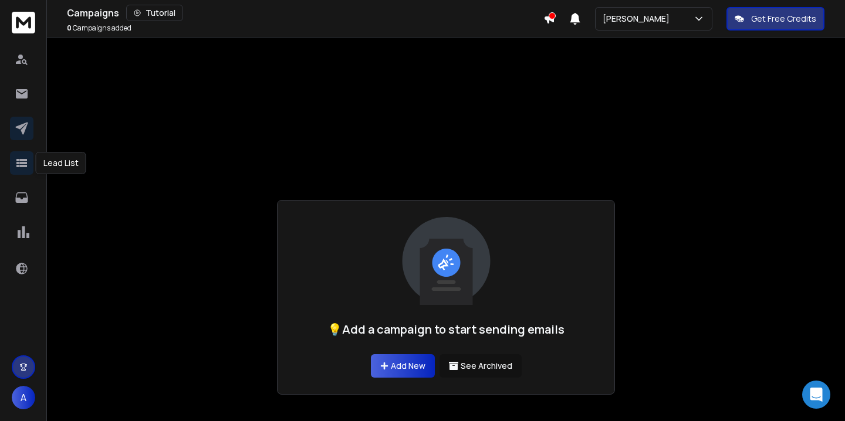
click at [32, 162] on body "ReferralStack Unlock AI-powered affiliate growth Lifetime Deals available! Clai…" at bounding box center [422, 210] width 845 height 421
click at [15, 167] on icon at bounding box center [22, 163] width 14 height 14
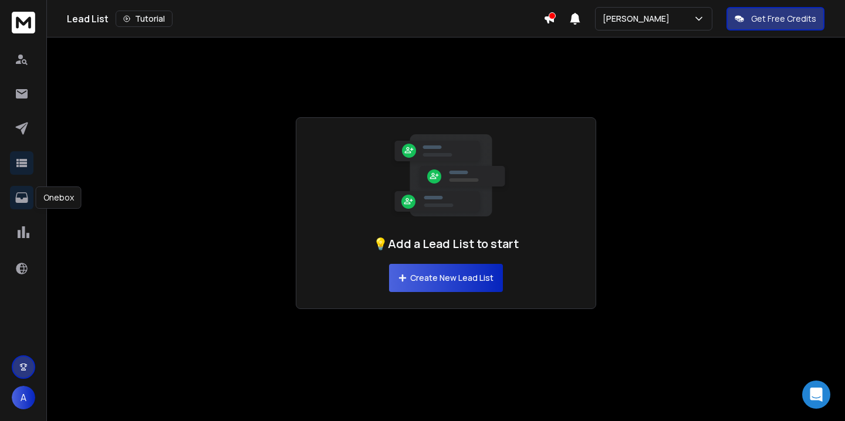
click at [22, 189] on link at bounding box center [21, 197] width 23 height 23
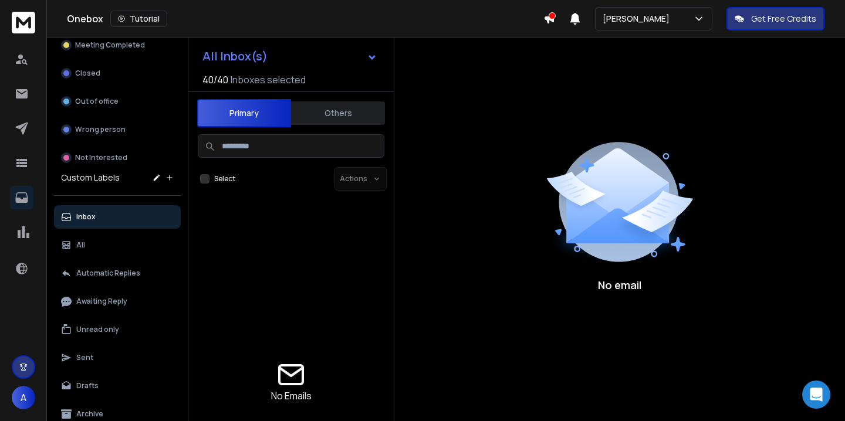
scroll to position [253, 0]
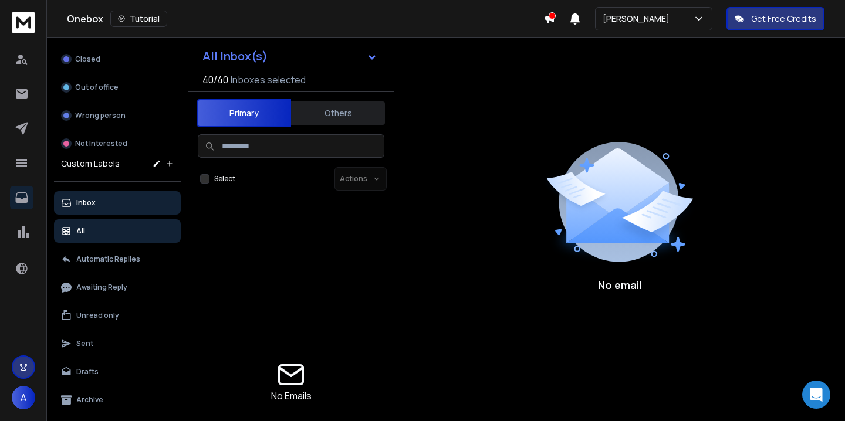
click at [124, 231] on button "All" at bounding box center [117, 230] width 127 height 23
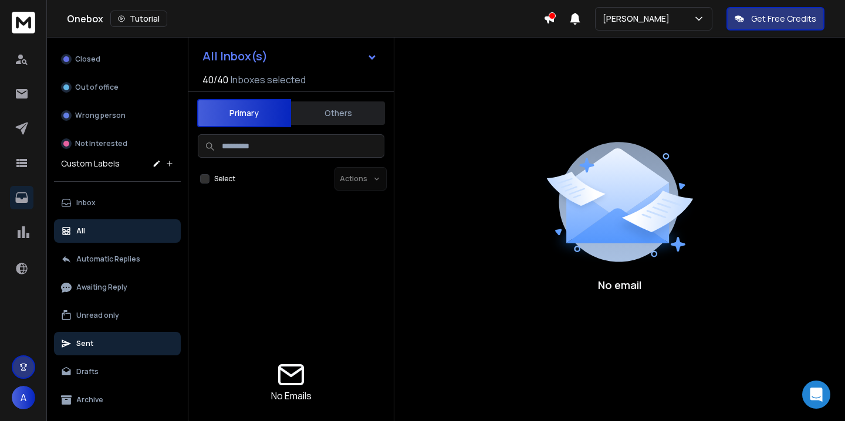
click at [93, 337] on button "Sent" at bounding box center [117, 343] width 127 height 23
click at [29, 236] on icon at bounding box center [24, 233] width 18 height 18
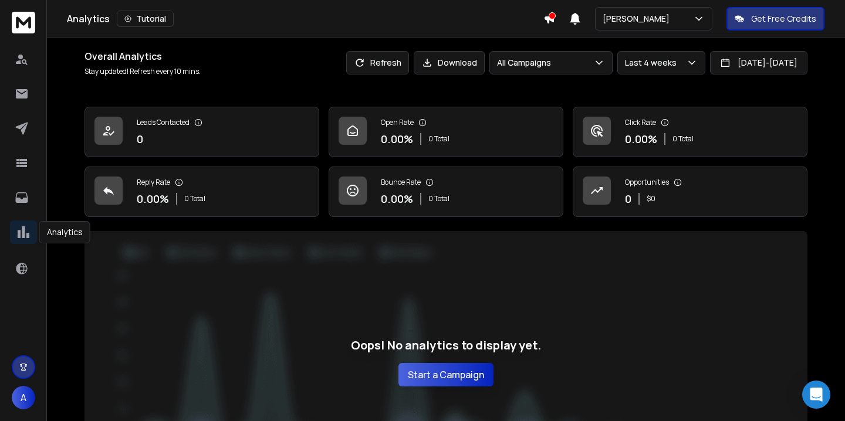
click at [535, 168] on link "Bounce Rate 0.00 % 0 Total" at bounding box center [446, 192] width 235 height 50
click at [23, 93] on icon at bounding box center [22, 94] width 14 height 14
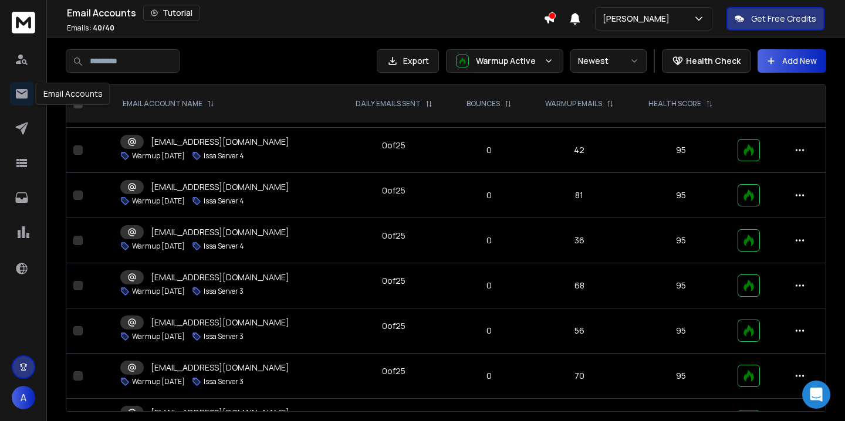
scroll to position [405, 0]
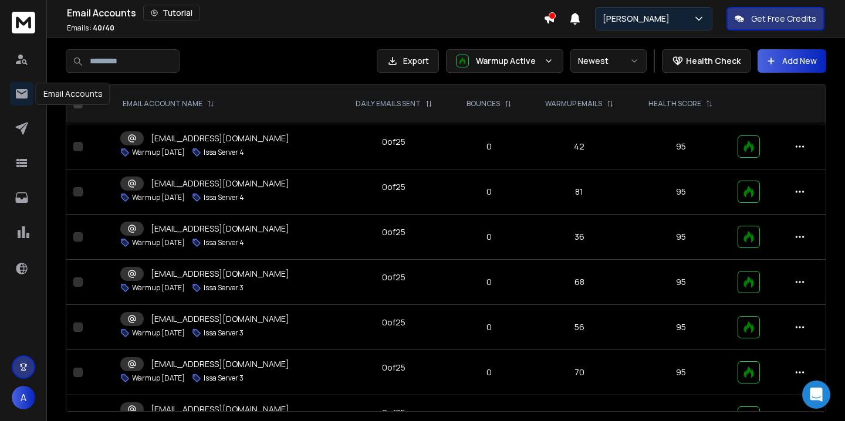
click at [624, 26] on button "[PERSON_NAME]" at bounding box center [653, 18] width 117 height 23
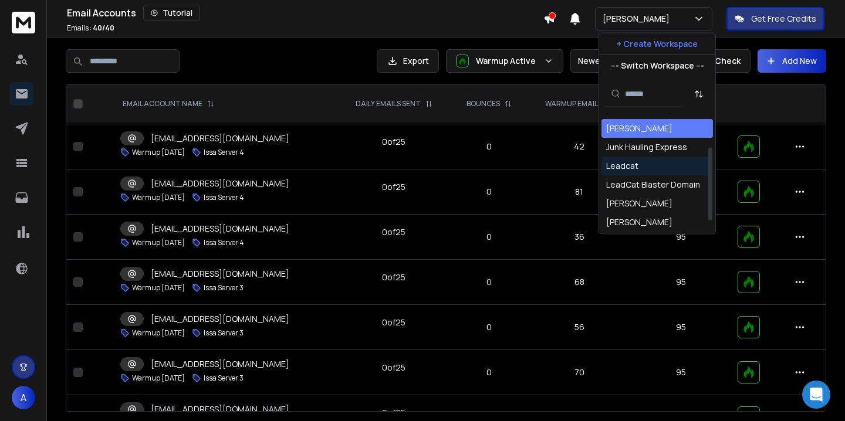
scroll to position [0, 0]
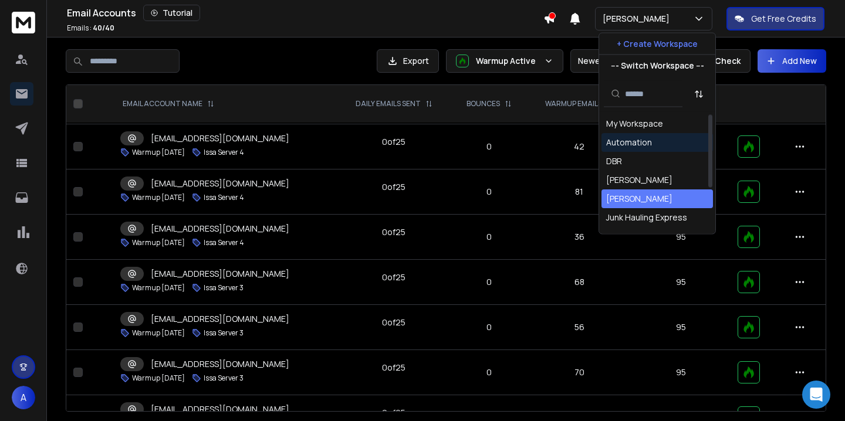
click at [624, 137] on div "Automation" at bounding box center [629, 143] width 46 height 12
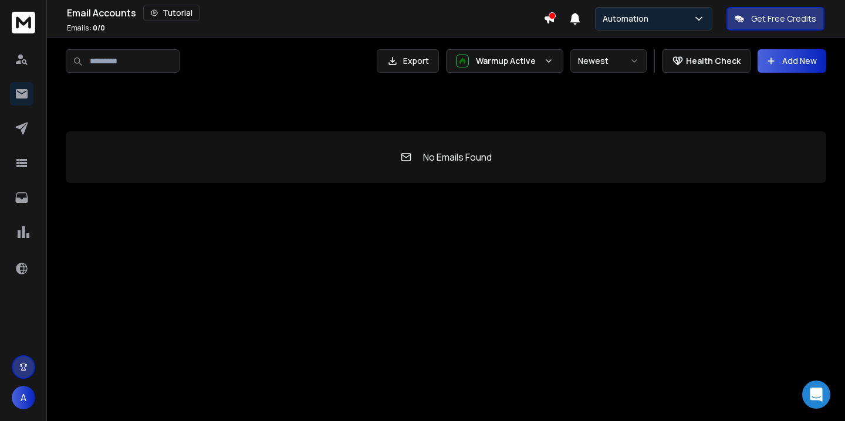
click at [641, 26] on button "Automation" at bounding box center [653, 18] width 117 height 23
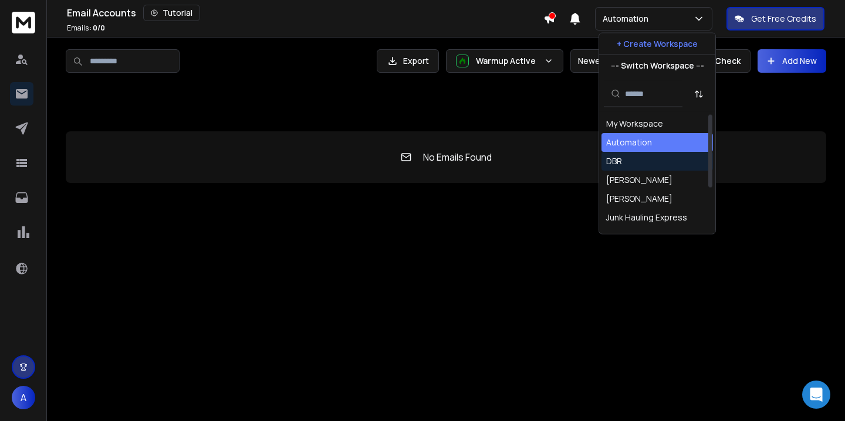
click at [644, 156] on div "DBR" at bounding box center [656, 161] width 111 height 19
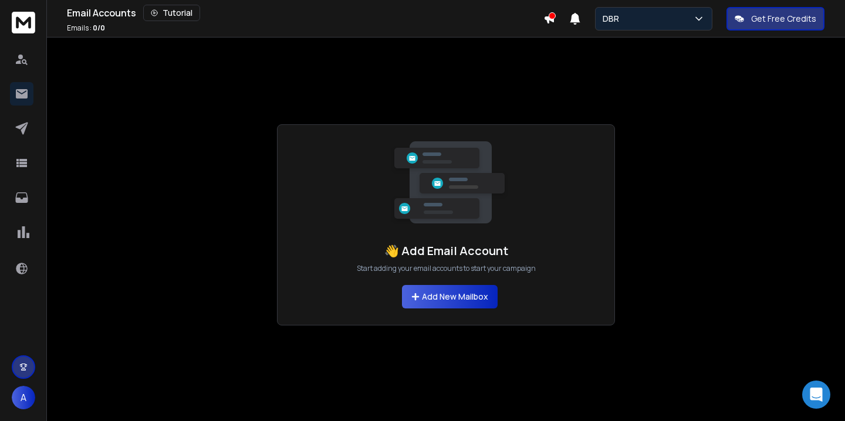
click at [658, 18] on div "DBR" at bounding box center [653, 19] width 102 height 12
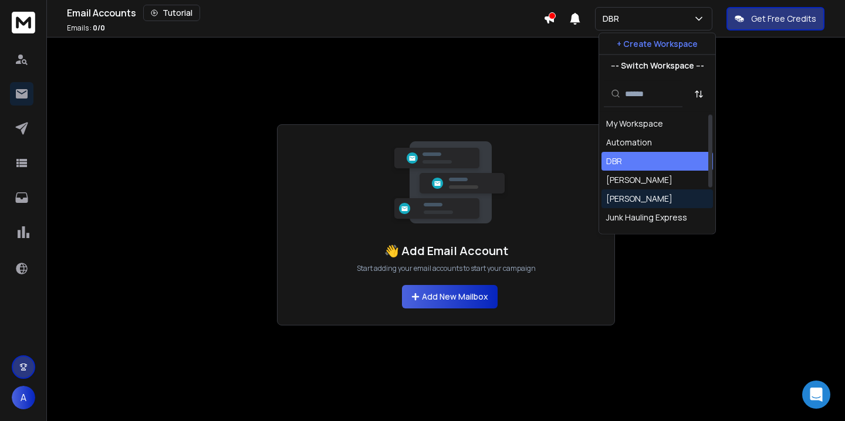
click at [635, 197] on div "[PERSON_NAME]" at bounding box center [639, 199] width 66 height 12
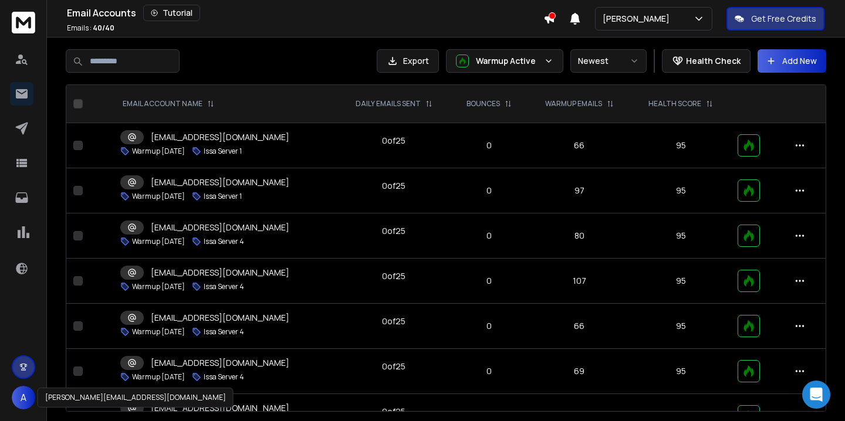
click at [17, 402] on span "A" at bounding box center [23, 397] width 23 height 23
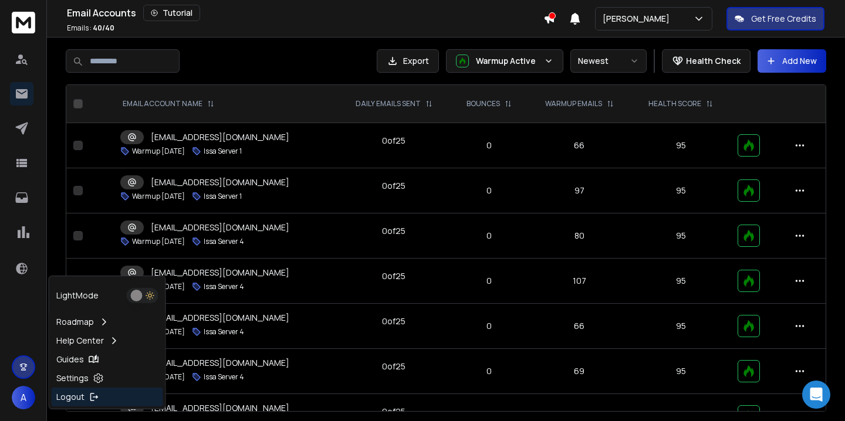
click at [68, 395] on p "Logout" at bounding box center [70, 397] width 28 height 12
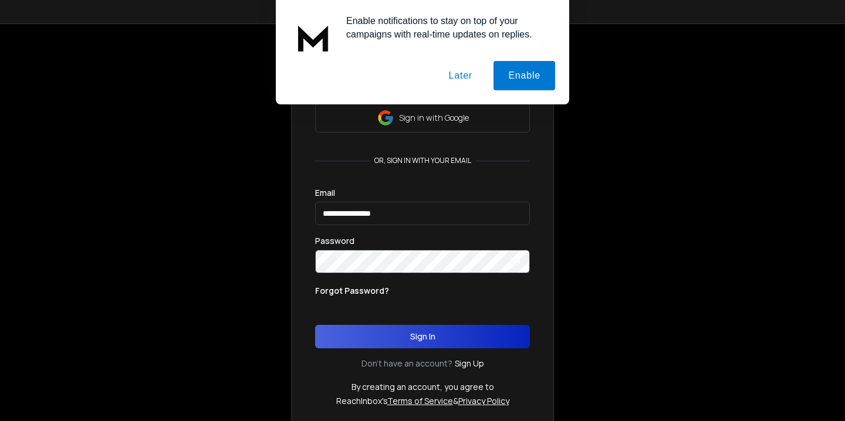
click at [411, 209] on input "**********" at bounding box center [422, 213] width 215 height 23
type input "**********"
click at [482, 330] on button "Sign In" at bounding box center [422, 336] width 215 height 23
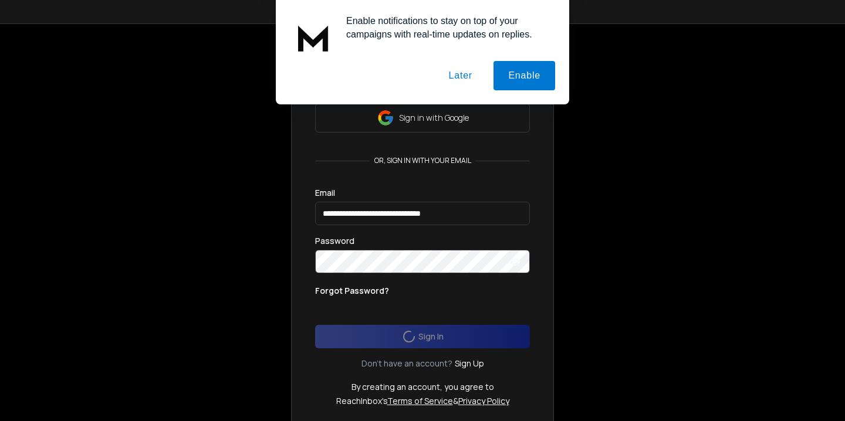
click at [462, 86] on button "Later" at bounding box center [460, 75] width 53 height 29
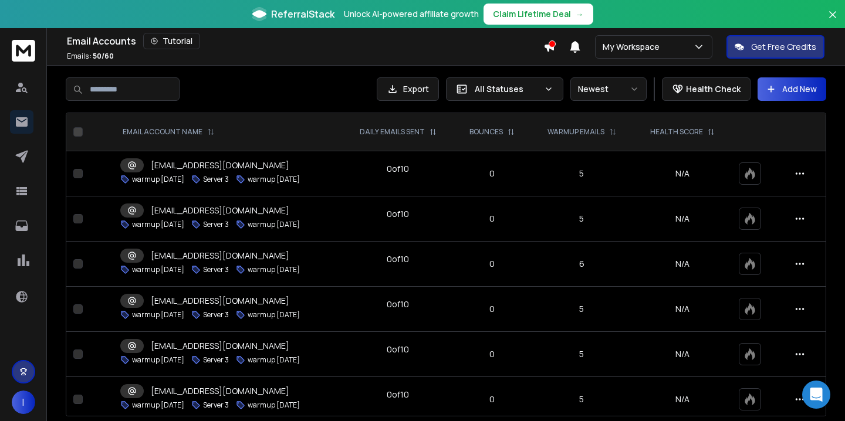
drag, startPoint x: 310, startPoint y: 168, endPoint x: 176, endPoint y: 171, distance: 134.4
click at [176, 171] on div "issap@yourareteleadershipcoaching.com" at bounding box center [227, 165] width 214 height 14
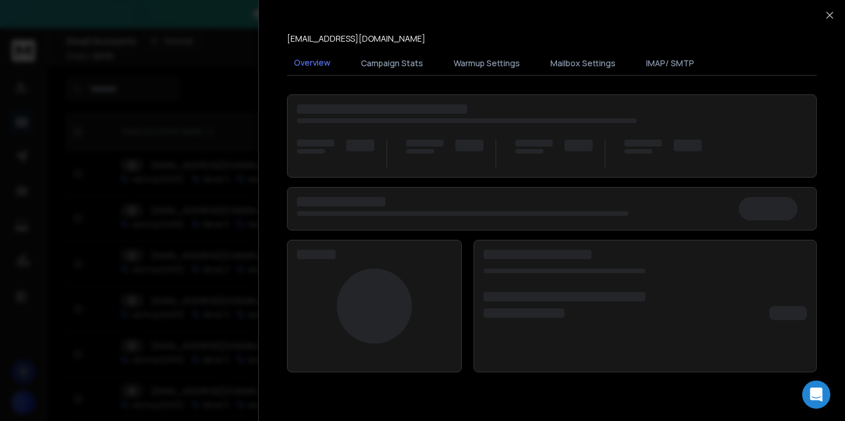
copy p "yourareteleadershipcoaching.com"
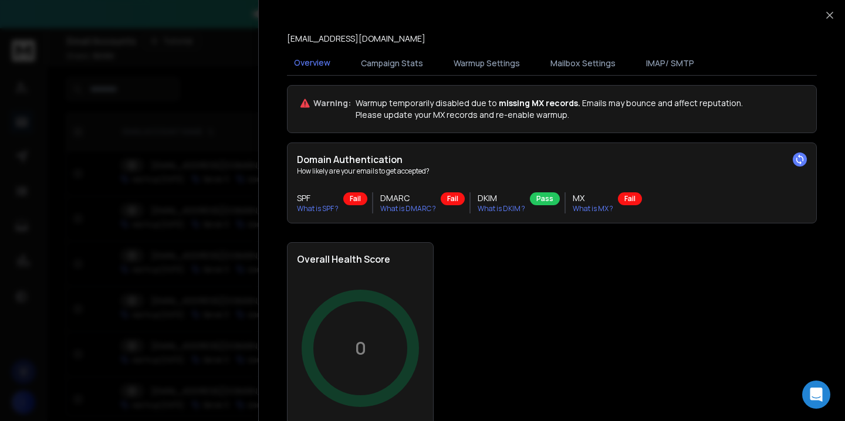
drag, startPoint x: 469, startPoint y: 39, endPoint x: 316, endPoint y: 37, distance: 153.1
click at [316, 37] on div "issap@yourareteleadershipcoaching.com" at bounding box center [552, 39] width 530 height 12
copy p "yourareteleadershipcoaching.com"
click at [823, 22] on div "issap@yourareteleadershipcoaching.com Overview Campaign Stats Warmup Settings M…" at bounding box center [552, 255] width 558 height 482
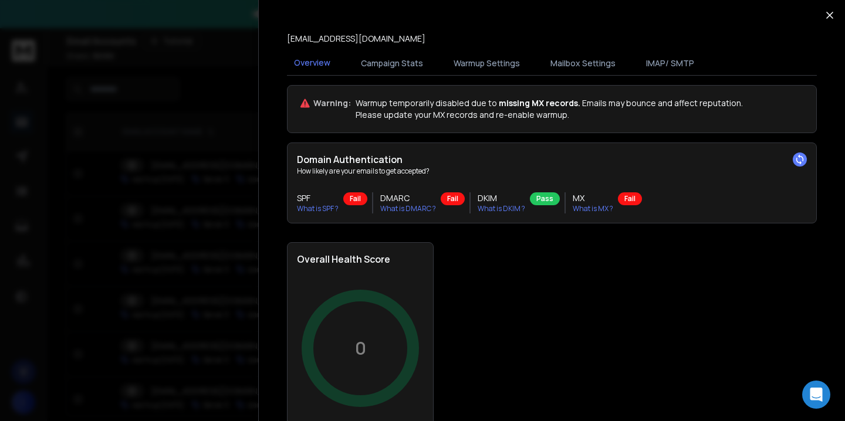
click at [826, 18] on icon "button" at bounding box center [830, 15] width 12 height 12
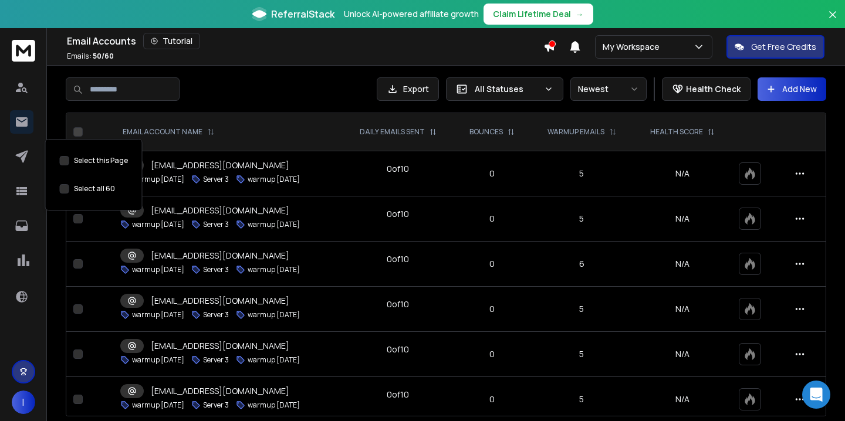
click at [67, 191] on button "Select this Page" at bounding box center [64, 188] width 9 height 9
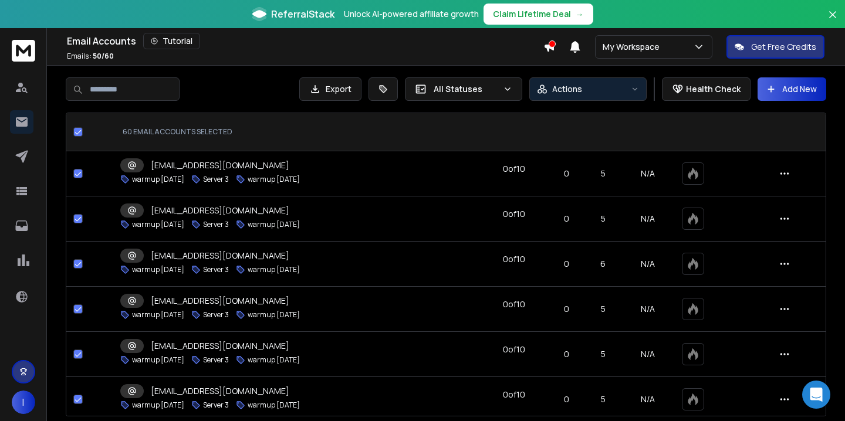
click at [618, 94] on div "Actions" at bounding box center [581, 89] width 89 height 12
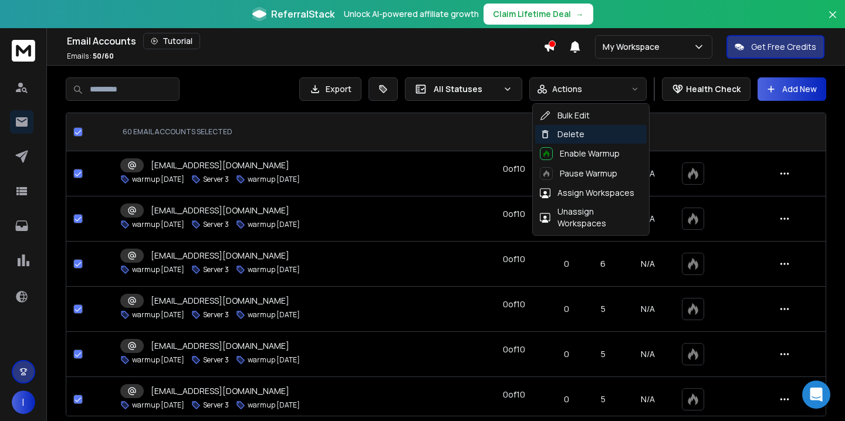
click at [582, 132] on div "Delete" at bounding box center [562, 134] width 45 height 12
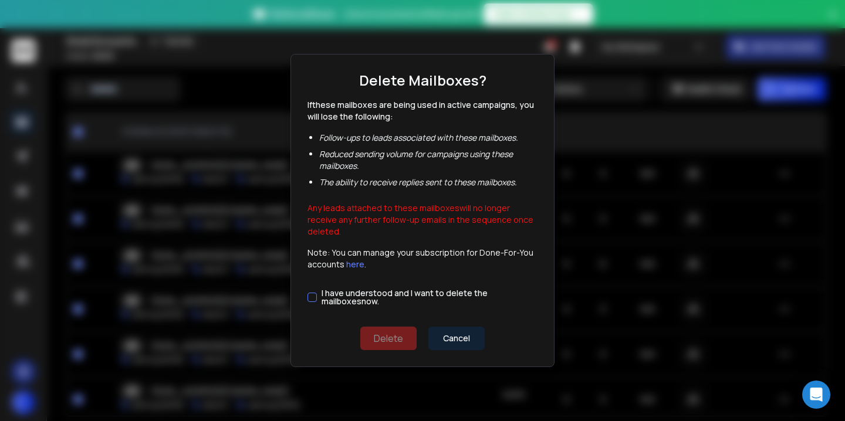
click at [313, 293] on button "I have understood and I want to delete the mailbox es now." at bounding box center [311, 297] width 9 height 9
click at [374, 334] on button "Delete" at bounding box center [388, 338] width 56 height 23
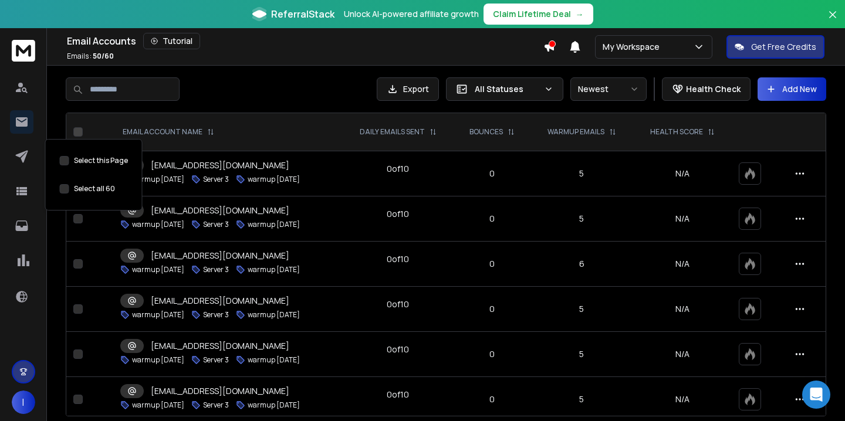
click at [77, 130] on button "Select this Page" at bounding box center [77, 131] width 9 height 9
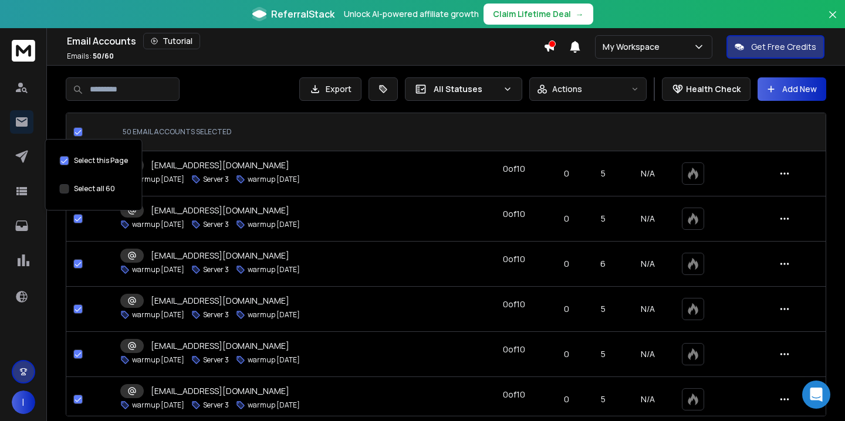
click at [69, 186] on button "Select this Page" at bounding box center [64, 188] width 9 height 9
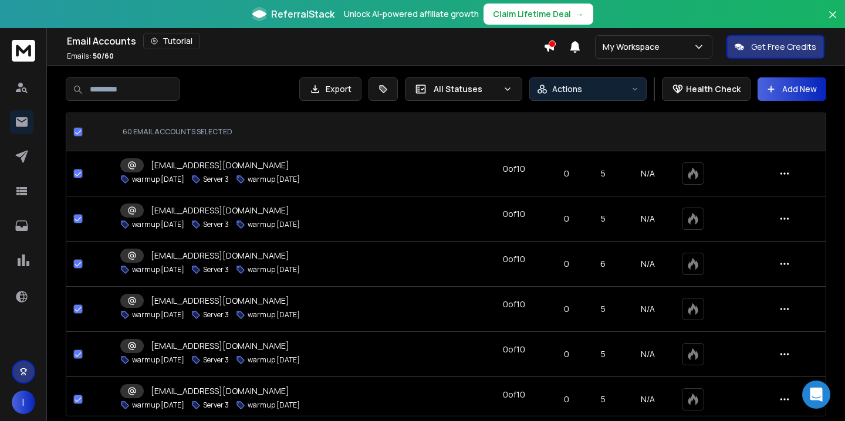
click at [582, 89] on p "Actions" at bounding box center [567, 89] width 30 height 12
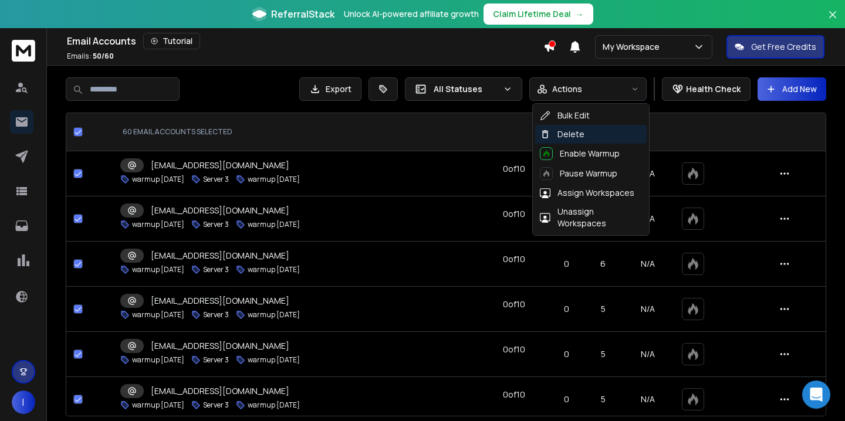
click at [574, 136] on div "Delete" at bounding box center [562, 134] width 45 height 12
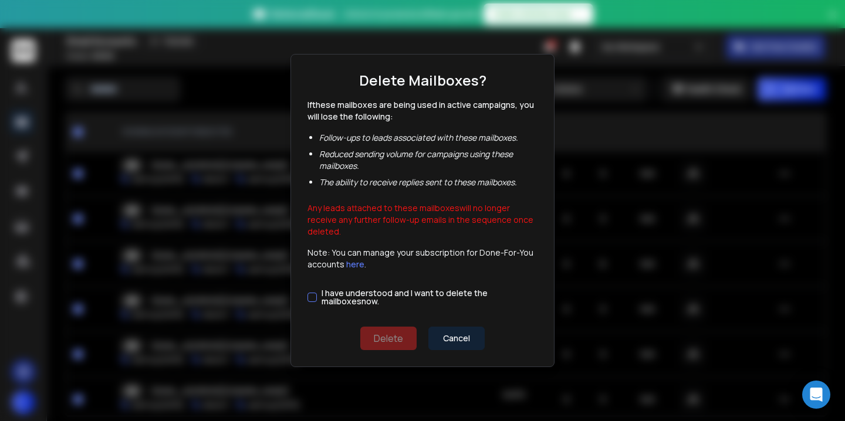
click at [312, 293] on button "I have understood and I want to delete the mailbox es now." at bounding box center [311, 297] width 9 height 9
click at [368, 330] on button "Delete" at bounding box center [388, 338] width 56 height 23
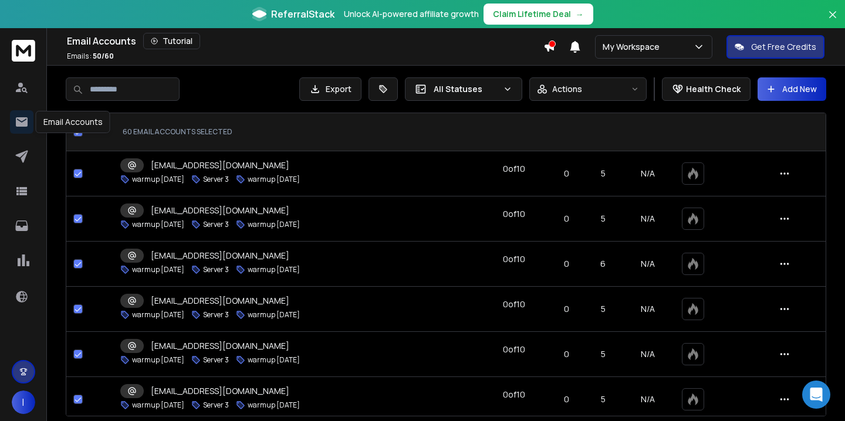
click at [19, 118] on icon at bounding box center [22, 121] width 12 height 9
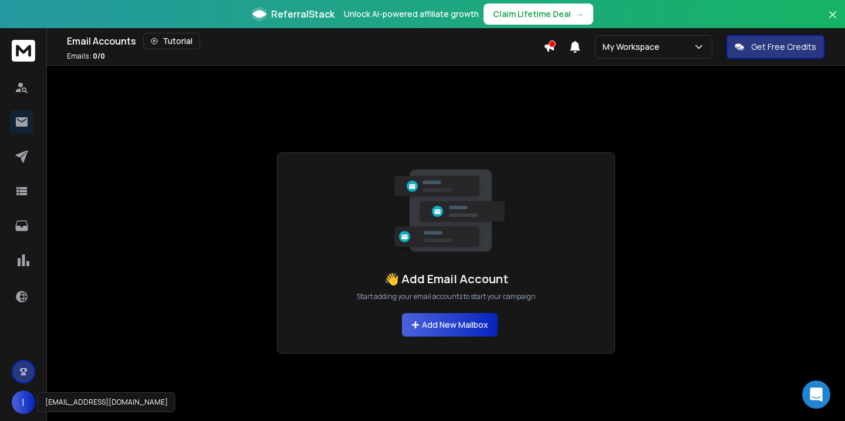
click at [16, 405] on span "I" at bounding box center [23, 402] width 23 height 23
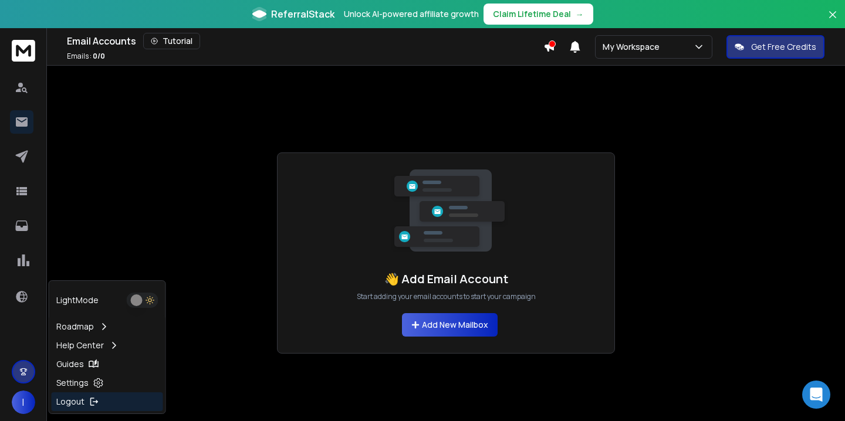
click at [77, 400] on p "Logout" at bounding box center [70, 402] width 28 height 12
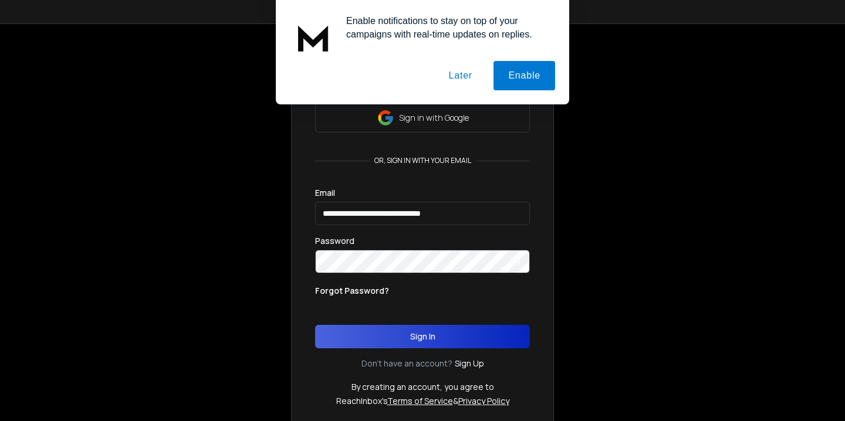
click at [410, 212] on input "**********" at bounding box center [422, 213] width 215 height 23
type input "**********"
click at [441, 334] on button "Sign In" at bounding box center [422, 336] width 215 height 23
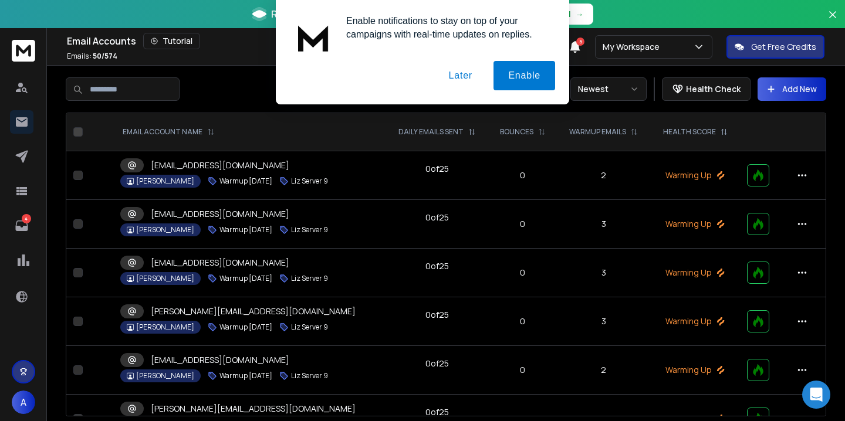
click at [455, 67] on button "Later" at bounding box center [460, 75] width 53 height 29
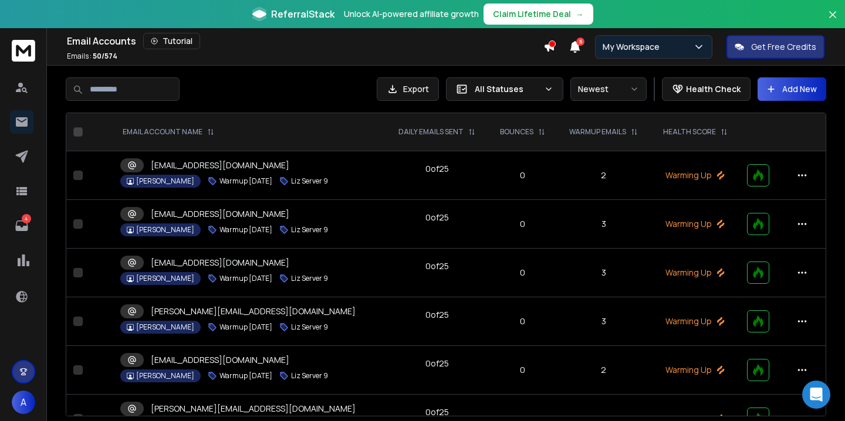
click at [634, 54] on button "My Workspace" at bounding box center [653, 46] width 117 height 23
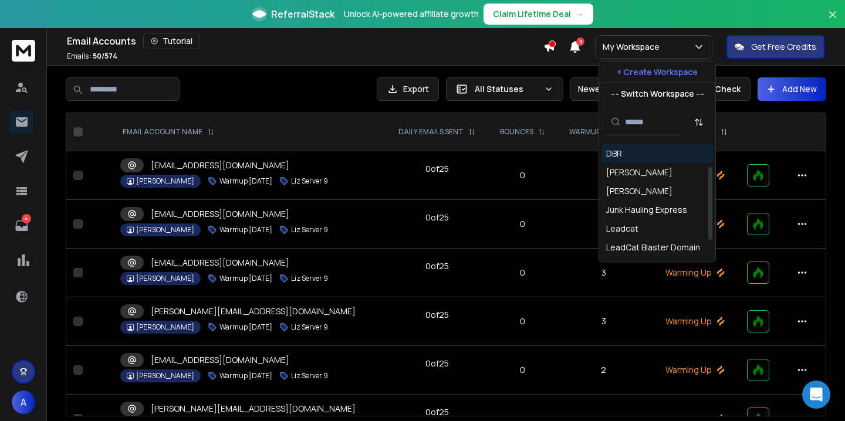
scroll to position [39, 0]
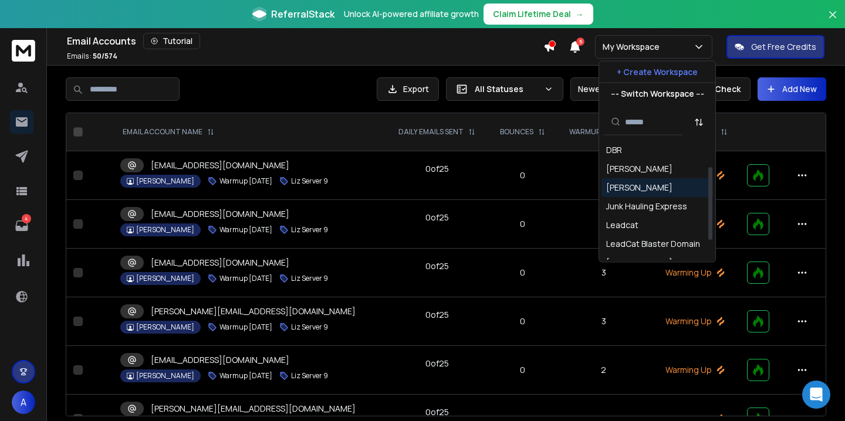
click at [632, 193] on div "[PERSON_NAME]" at bounding box center [639, 188] width 66 height 12
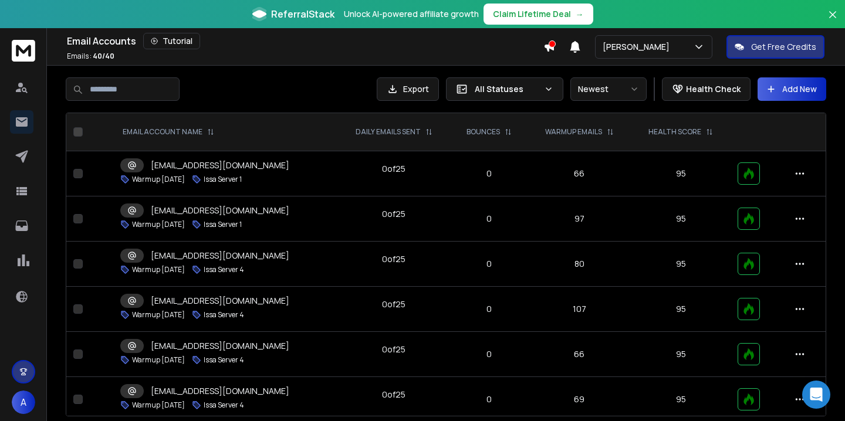
click at [804, 88] on button "Add New" at bounding box center [791, 88] width 69 height 23
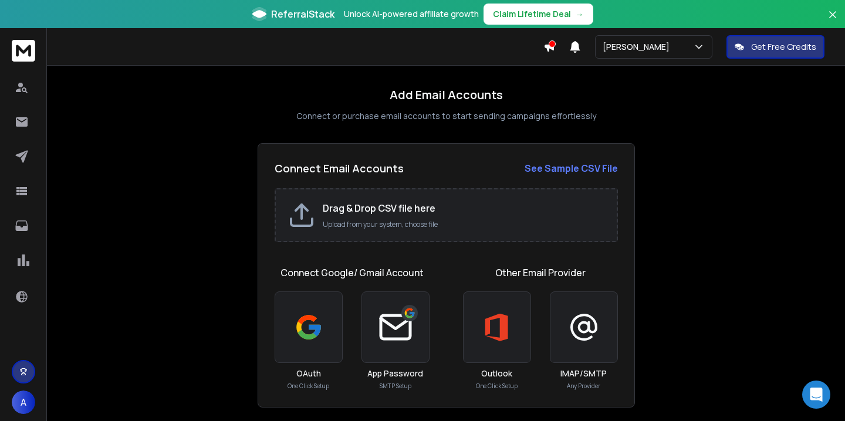
click at [405, 229] on div "Drag & Drop CSV file here Upload from your system, choose file" at bounding box center [446, 215] width 343 height 54
type input "**********"
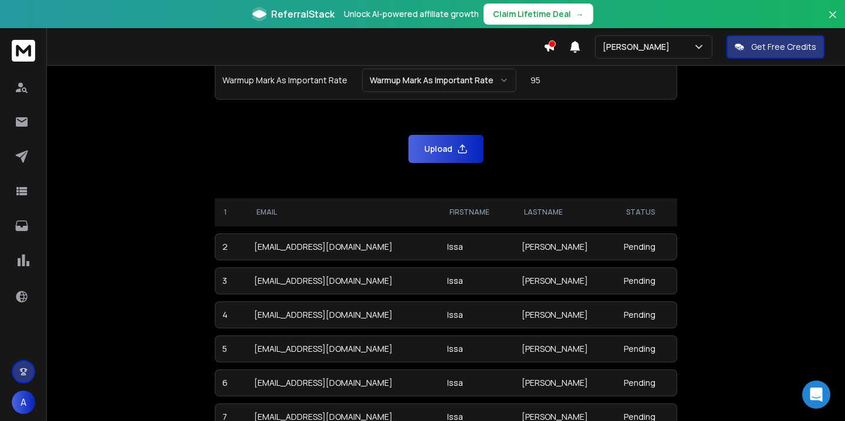
scroll to position [1042, 0]
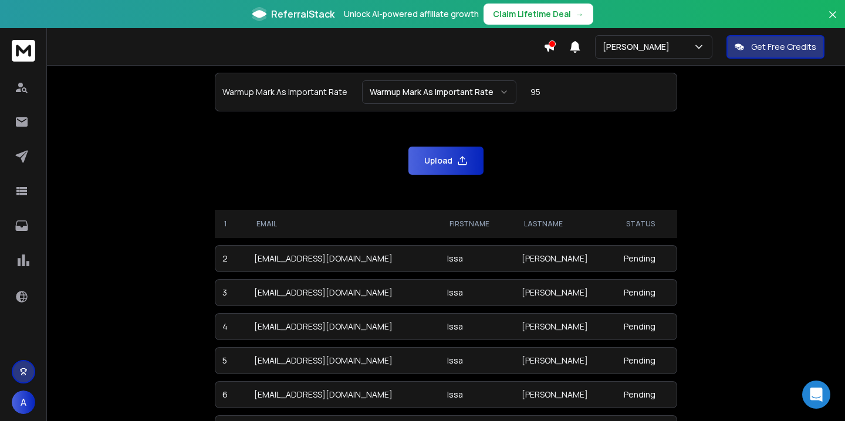
click at [454, 170] on button "Upload" at bounding box center [445, 161] width 75 height 28
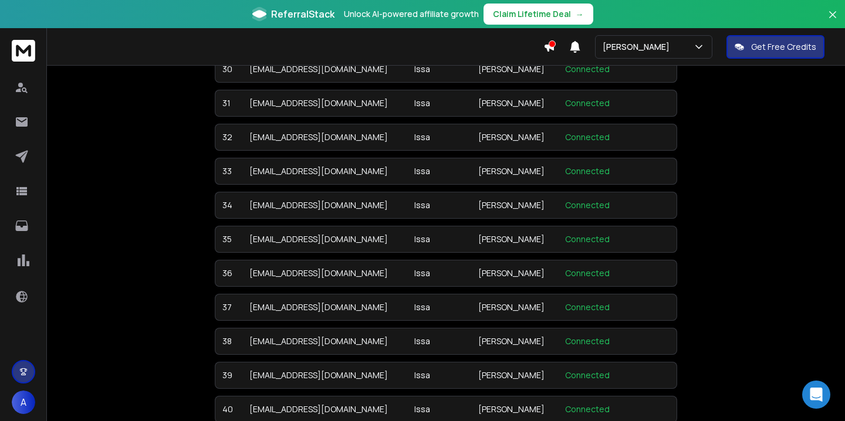
scroll to position [2098, 0]
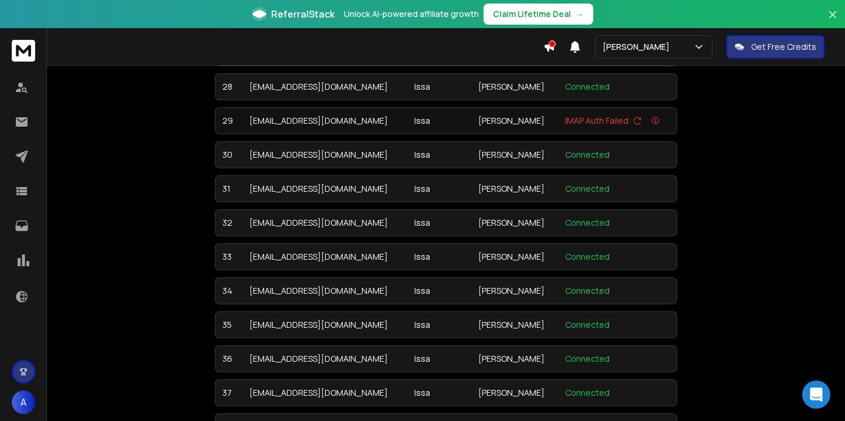
click at [637, 124] on icon at bounding box center [637, 121] width 8 height 8
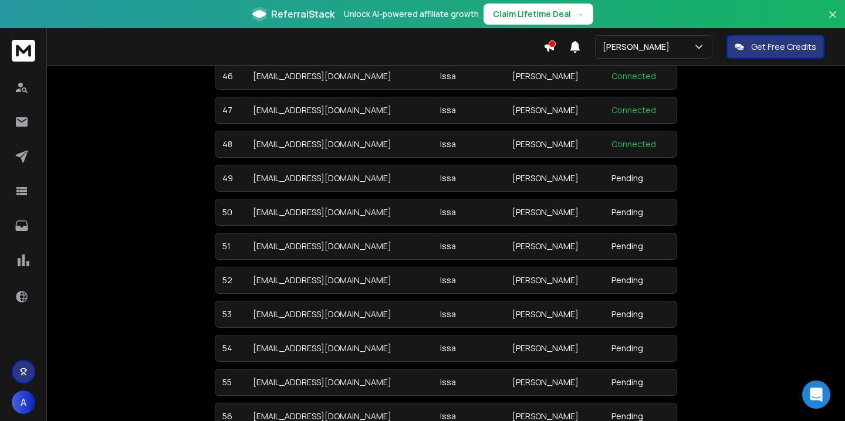
scroll to position [2722, 0]
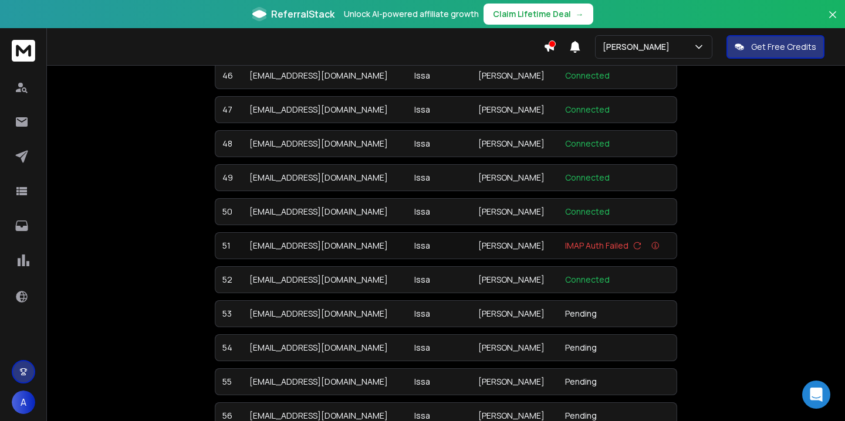
click at [637, 249] on icon at bounding box center [637, 246] width 8 height 8
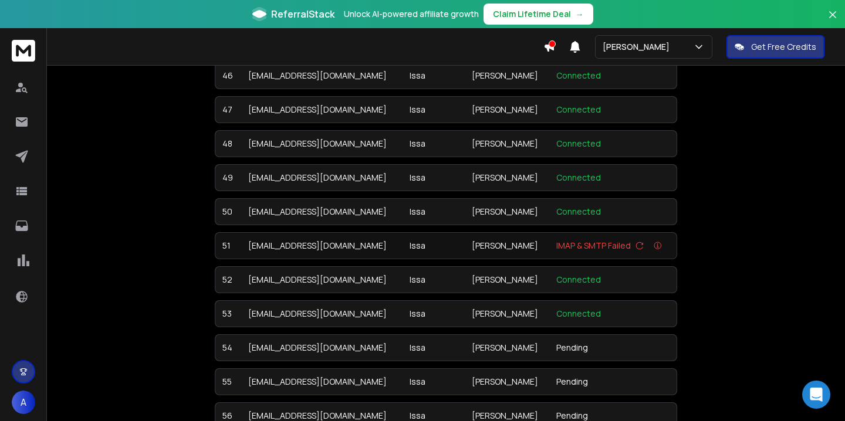
click at [637, 249] on icon at bounding box center [639, 246] width 8 height 8
drag, startPoint x: 276, startPoint y: 245, endPoint x: 397, endPoint y: 245, distance: 121.4
click at [397, 245] on td "[EMAIL_ADDRESS][DOMAIN_NAME]" at bounding box center [321, 245] width 161 height 27
copy td "[DOMAIN_NAME]"
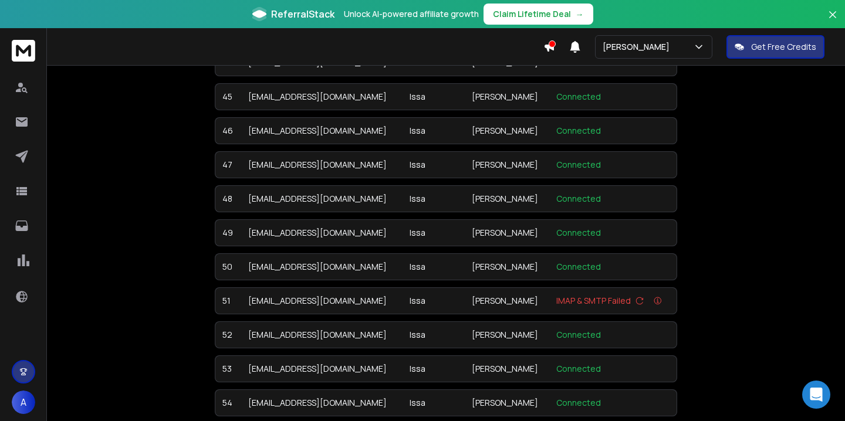
scroll to position [2726, 0]
click at [642, 300] on icon at bounding box center [639, 302] width 7 height 7
click at [313, 304] on td "[EMAIL_ADDRESS][DOMAIN_NAME]" at bounding box center [321, 302] width 161 height 27
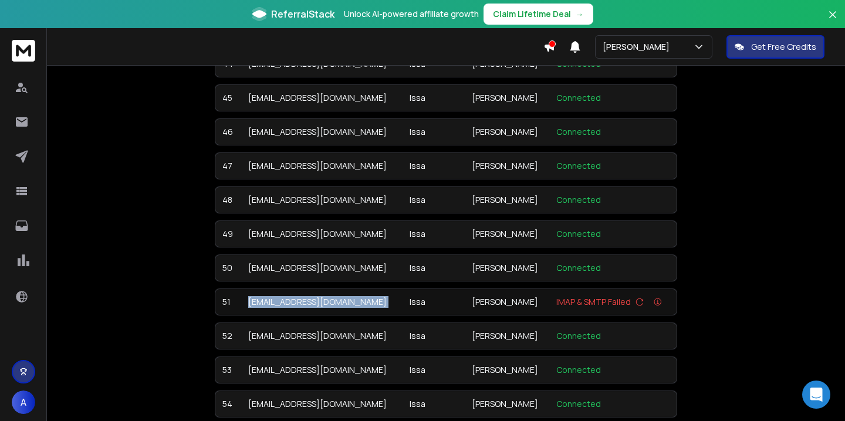
copy td "[EMAIL_ADDRESS][DOMAIN_NAME]"
click at [645, 304] on div "IMAP & SMTP Failed" at bounding box center [612, 302] width 113 height 12
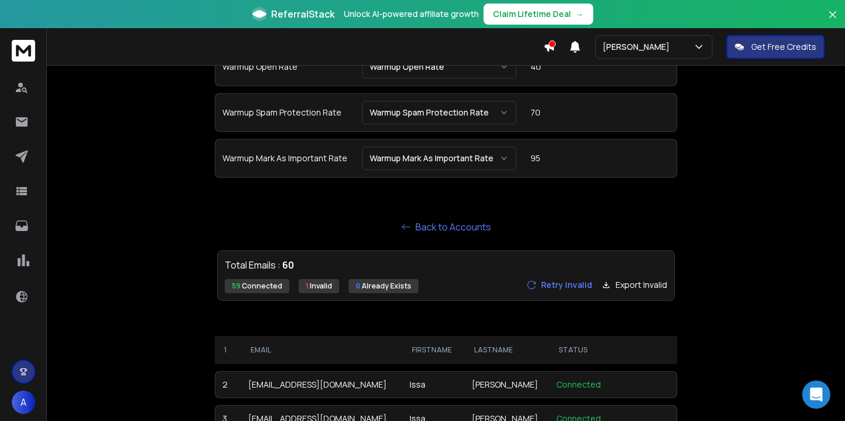
scroll to position [979, 0]
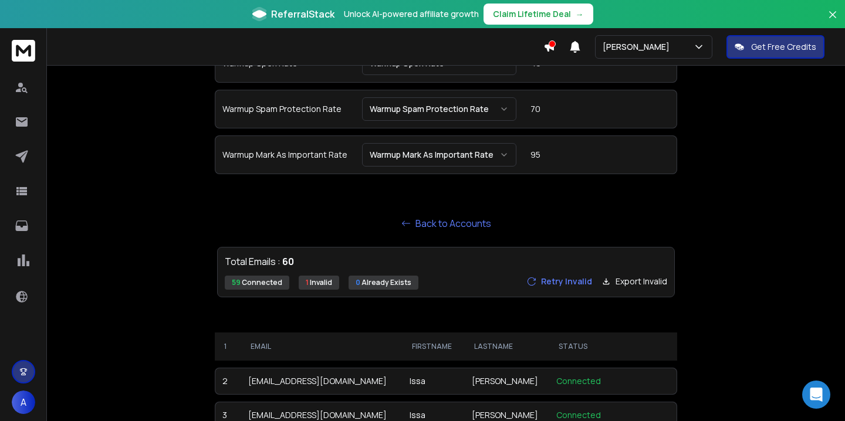
click at [443, 216] on p "Back to Accounts" at bounding box center [453, 223] width 76 height 14
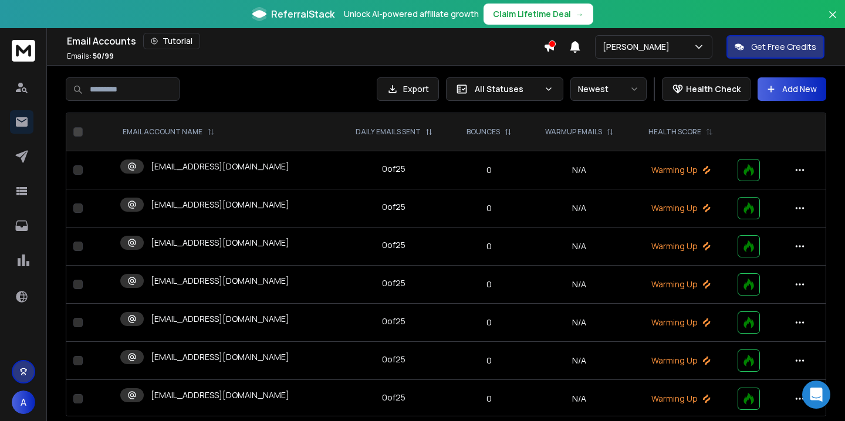
click at [761, 97] on button "Add New" at bounding box center [791, 88] width 69 height 23
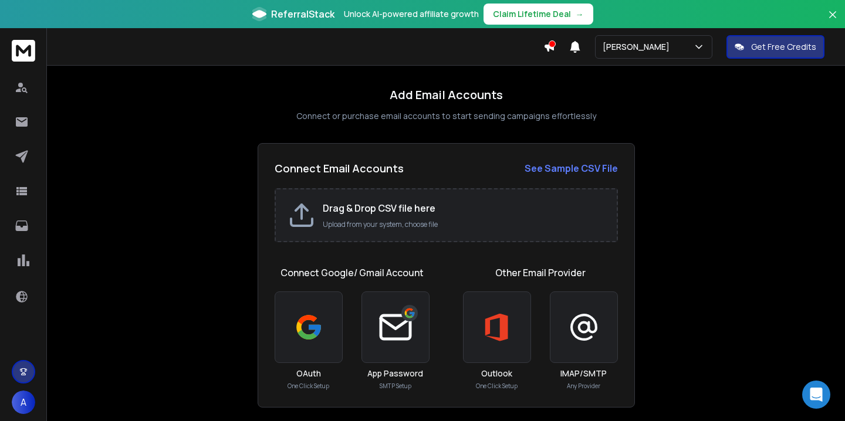
scroll to position [10, 0]
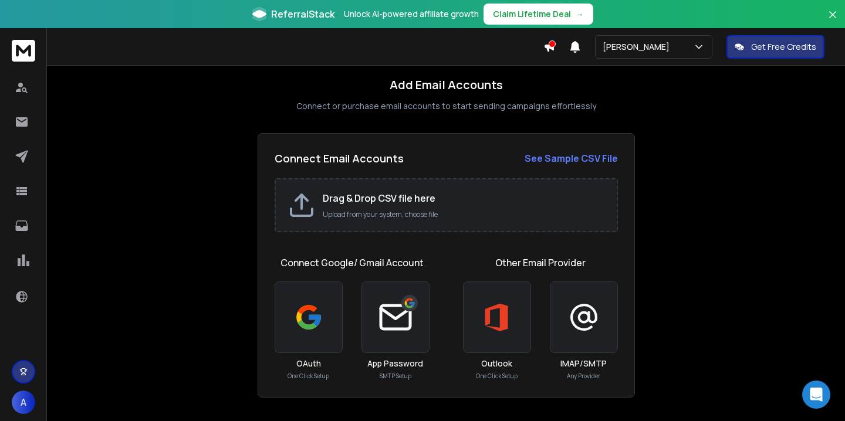
click at [575, 309] on icon at bounding box center [583, 317] width 25 height 25
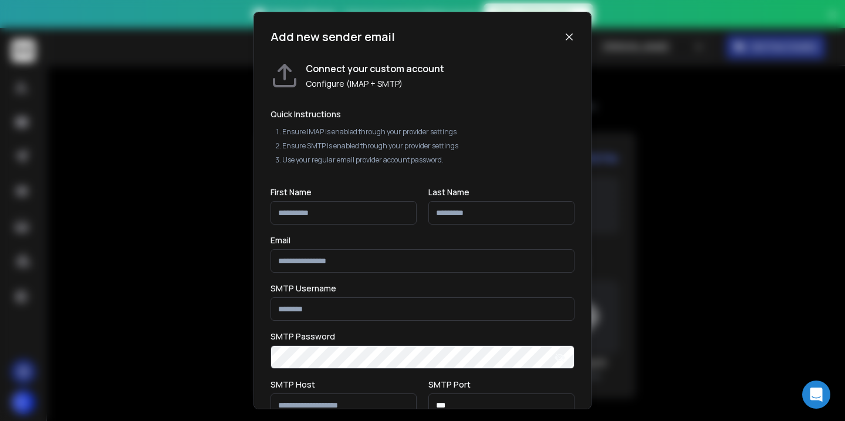
click at [339, 212] on input "text" at bounding box center [343, 212] width 146 height 23
type input "****"
click at [349, 267] on input "email" at bounding box center [422, 260] width 304 height 23
paste input "**********"
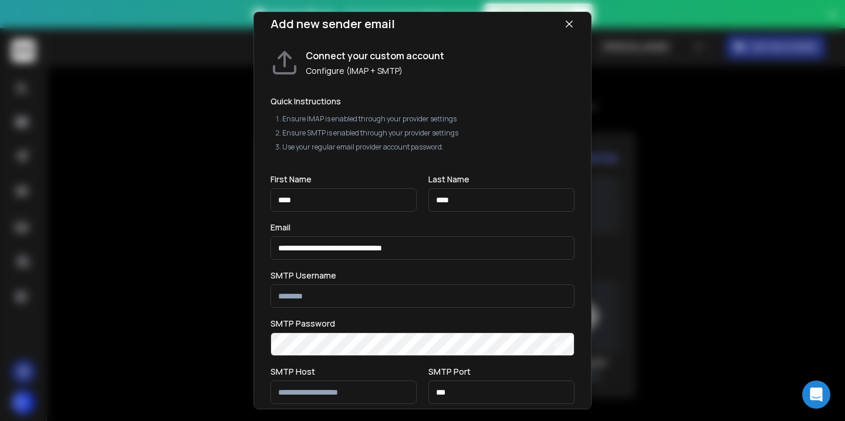
scroll to position [45, 0]
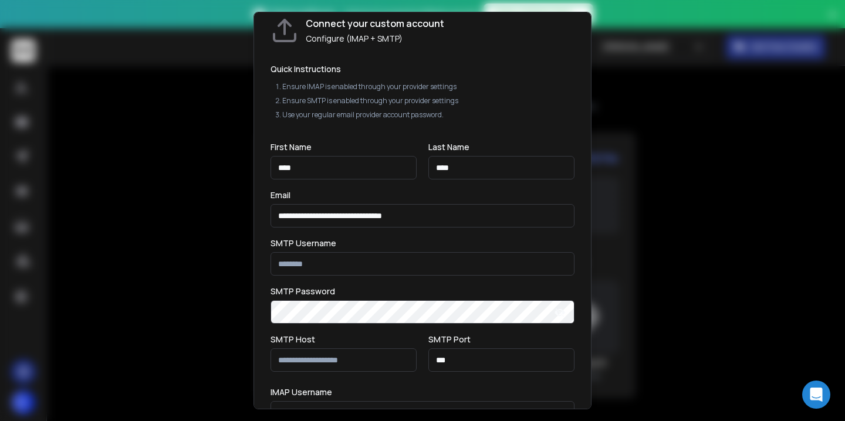
type input "**********"
click at [316, 264] on input "text" at bounding box center [422, 263] width 304 height 23
click at [330, 258] on input "****" at bounding box center [422, 263] width 304 height 23
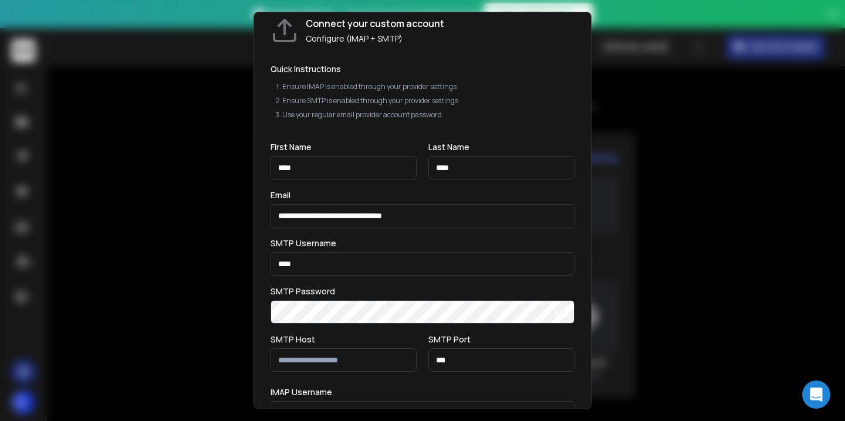
paste input "**********"
type input "**********"
click at [340, 365] on input "text" at bounding box center [343, 359] width 146 height 23
paste input "**********"
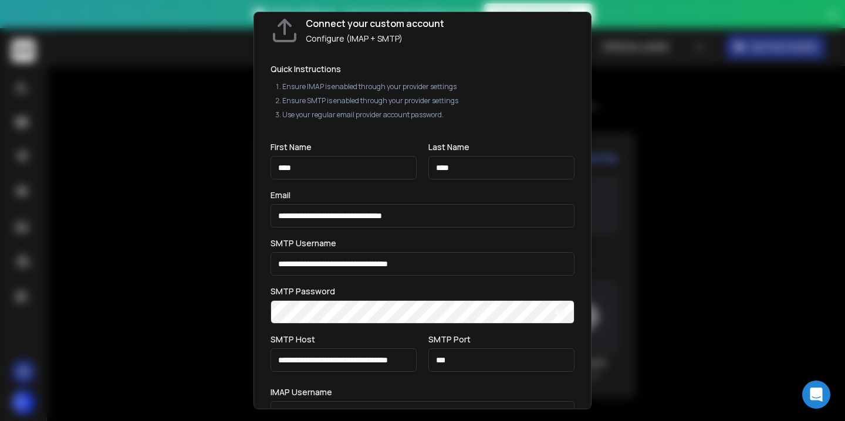
type input "**********"
click at [330, 216] on input "**********" at bounding box center [422, 215] width 304 height 23
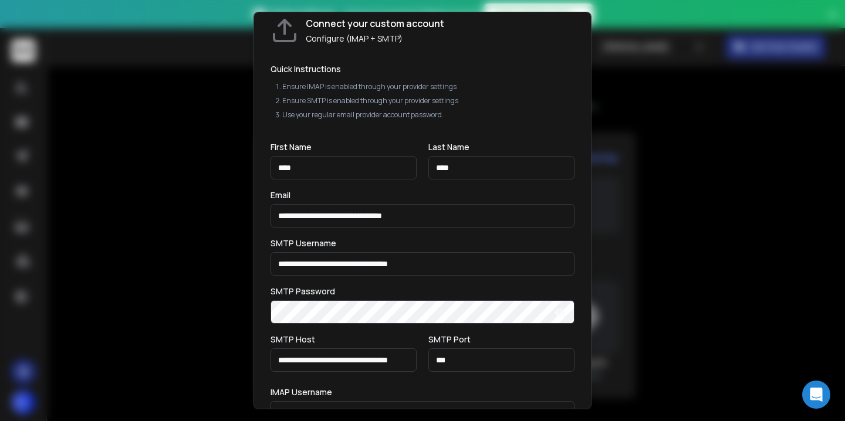
click at [333, 266] on input "**********" at bounding box center [422, 263] width 304 height 23
paste input "text"
type input "**********"
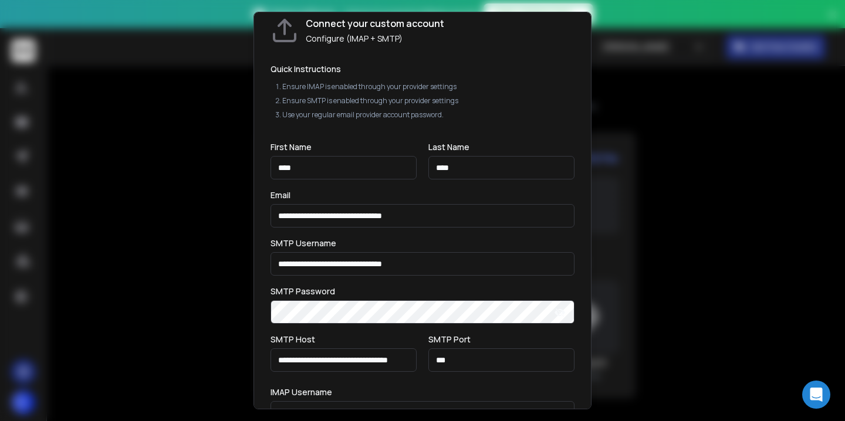
click at [564, 311] on icon at bounding box center [559, 312] width 11 height 11
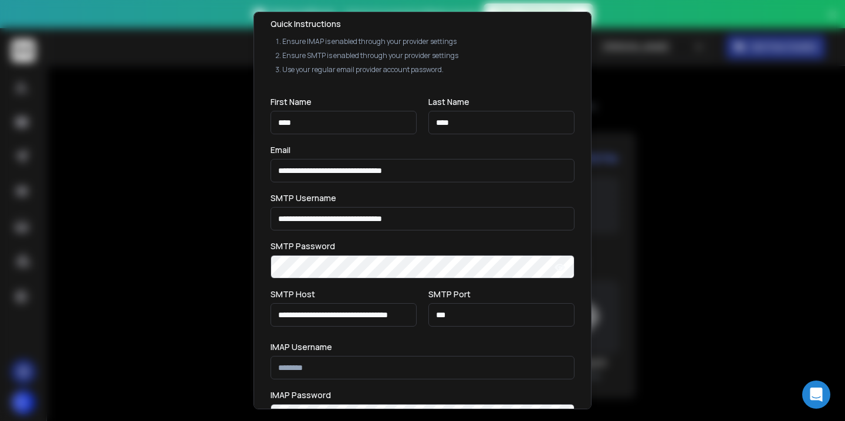
scroll to position [113, 0]
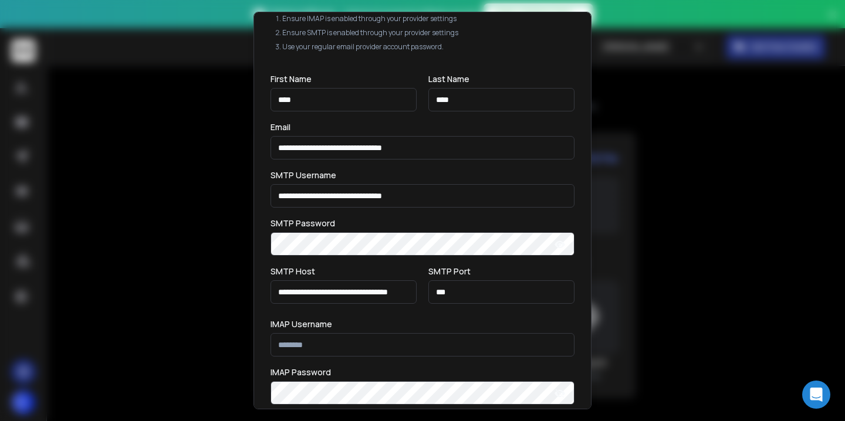
click at [429, 310] on form "**********" at bounding box center [422, 305] width 304 height 460
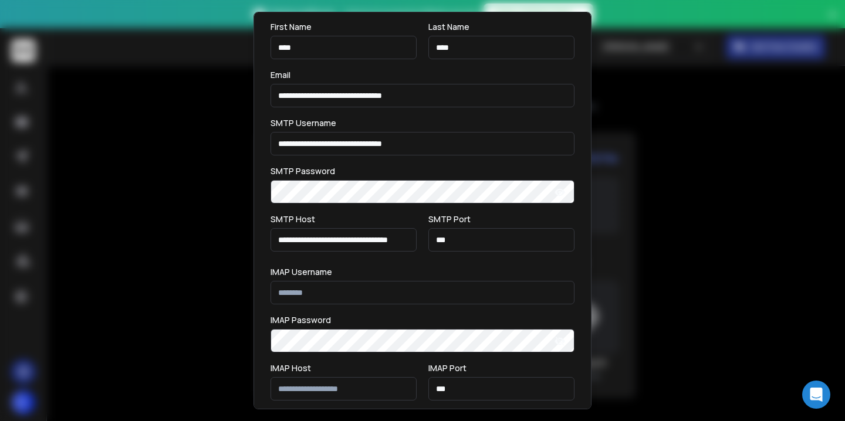
scroll to position [167, 0]
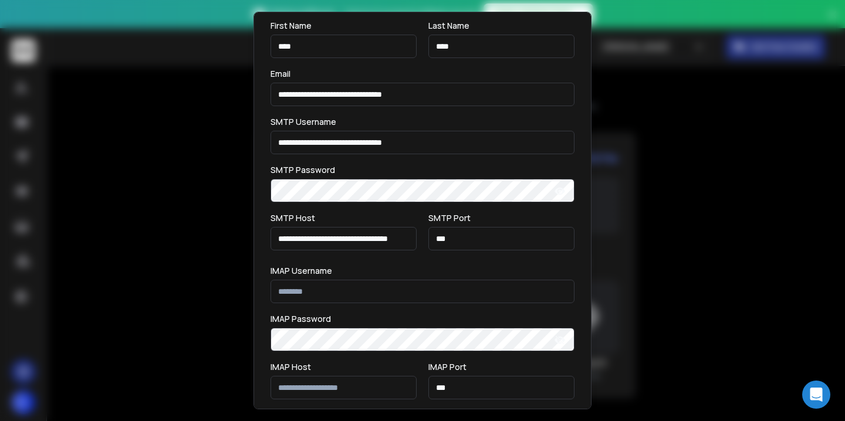
click at [342, 100] on input "**********" at bounding box center [422, 94] width 304 height 23
click at [325, 293] on input "text" at bounding box center [422, 291] width 304 height 23
paste input "**********"
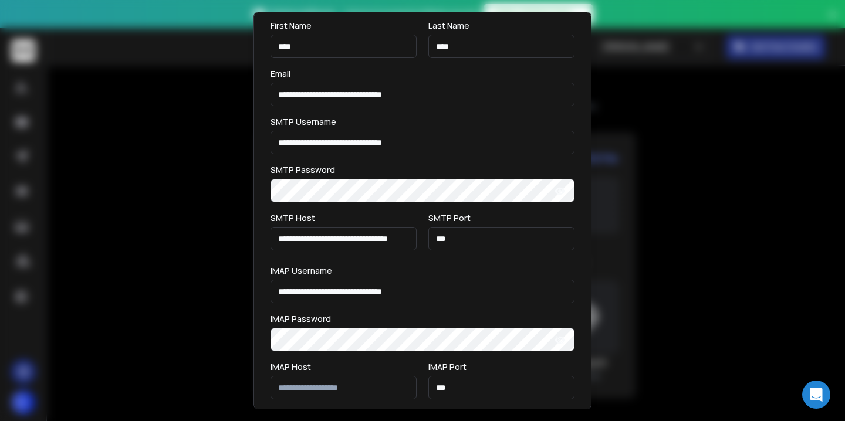
type input "**********"
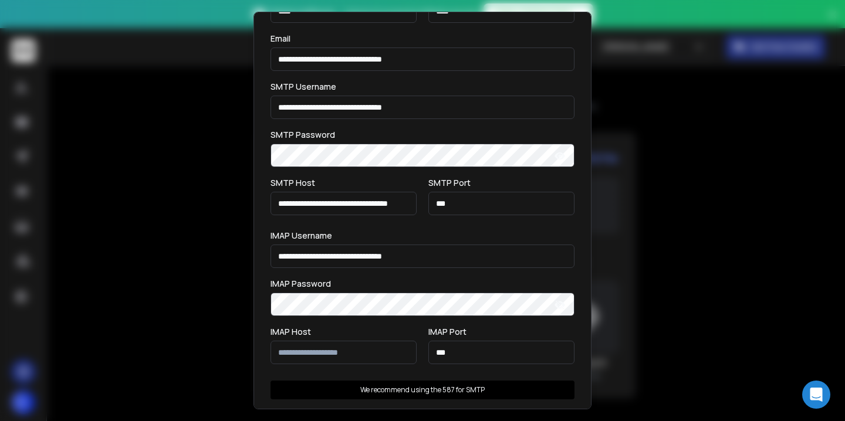
scroll to position [207, 0]
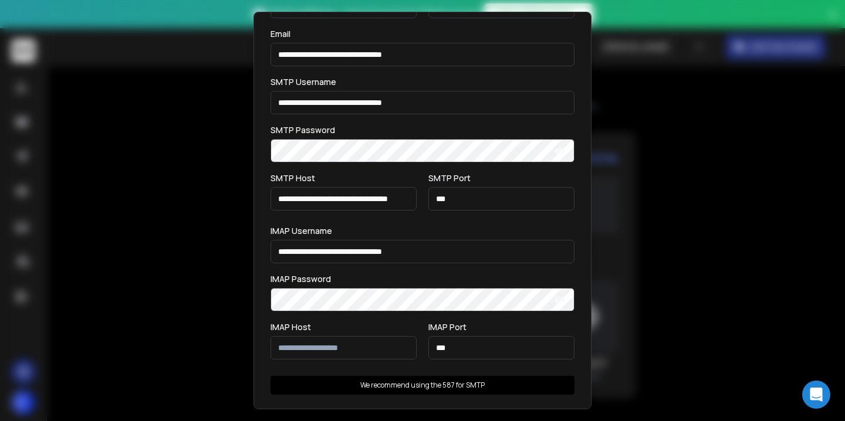
click at [327, 194] on input "**********" at bounding box center [343, 198] width 146 height 23
click at [347, 344] on input "text" at bounding box center [343, 347] width 146 height 23
paste input "**********"
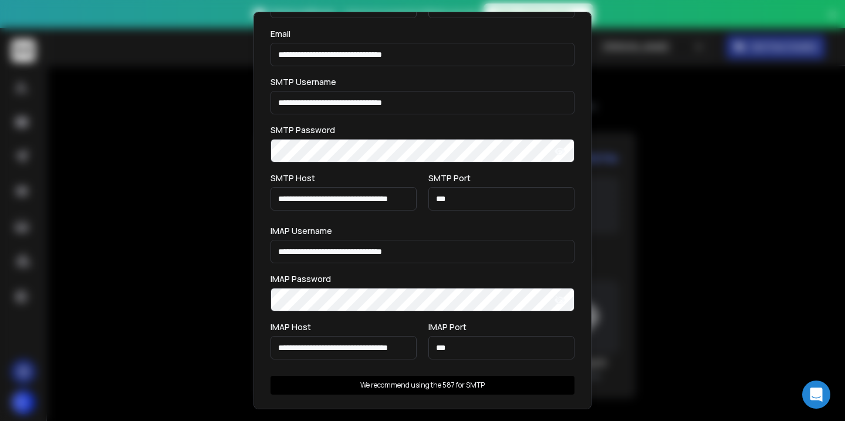
scroll to position [256, 0]
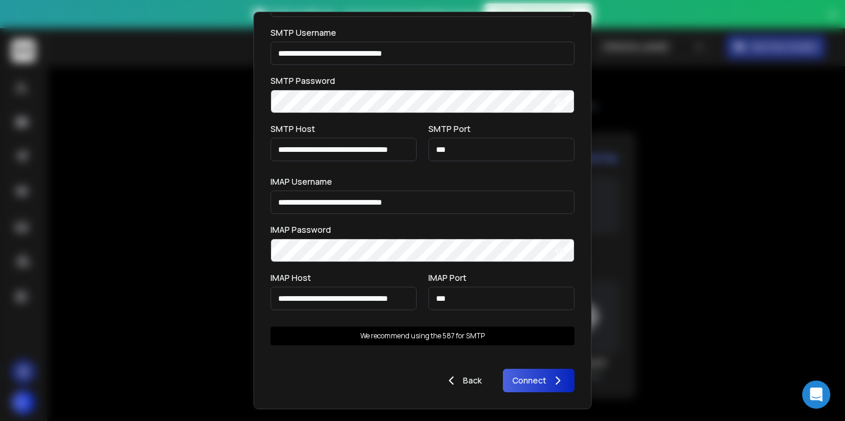
type input "**********"
click at [515, 380] on button "Connect" at bounding box center [539, 380] width 72 height 23
